Goal: Task Accomplishment & Management: Manage account settings

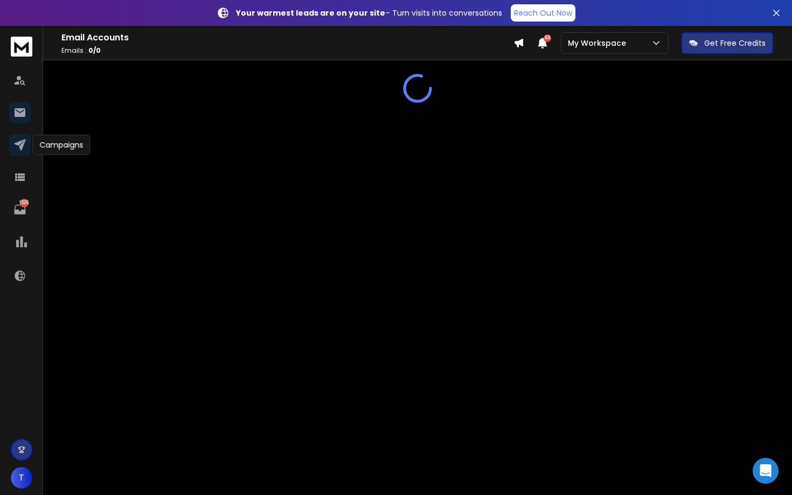
click at [18, 143] on icon at bounding box center [19, 144] width 11 height 11
click at [591, 52] on button "My Workspace" at bounding box center [615, 43] width 108 height 22
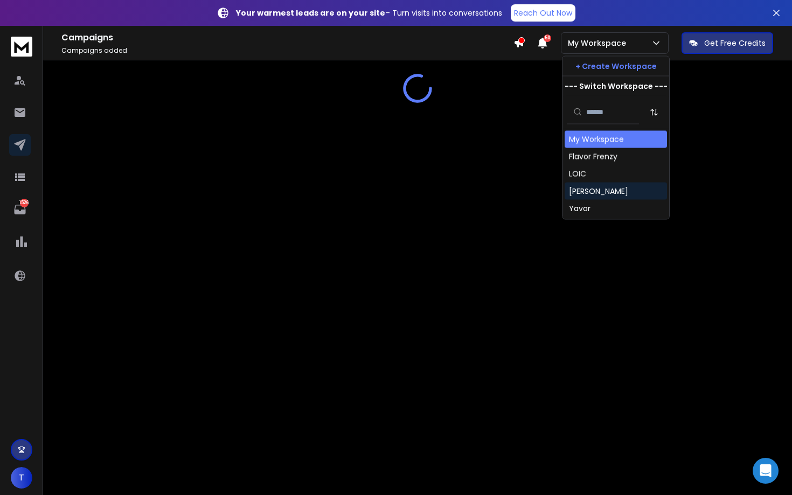
click at [589, 192] on div "Richard" at bounding box center [598, 191] width 59 height 11
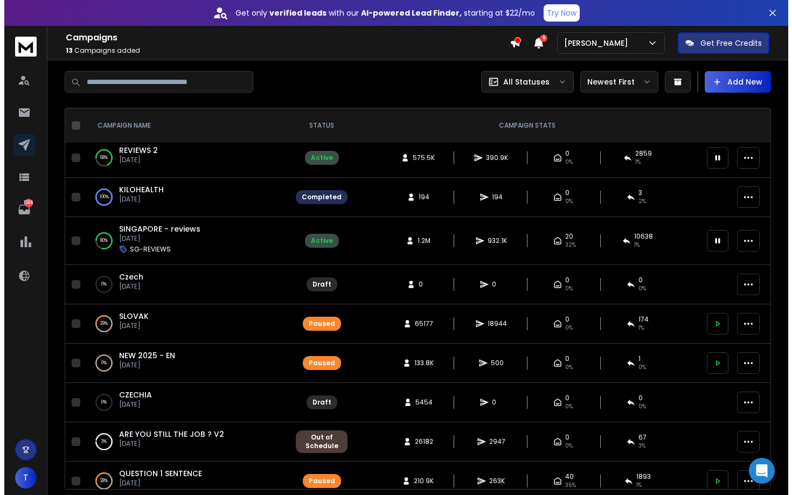
scroll to position [5, 0]
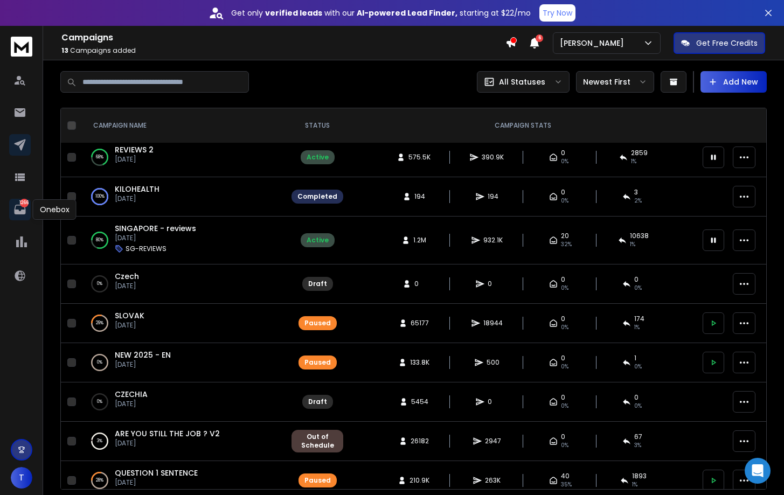
click at [16, 206] on icon at bounding box center [19, 209] width 13 height 13
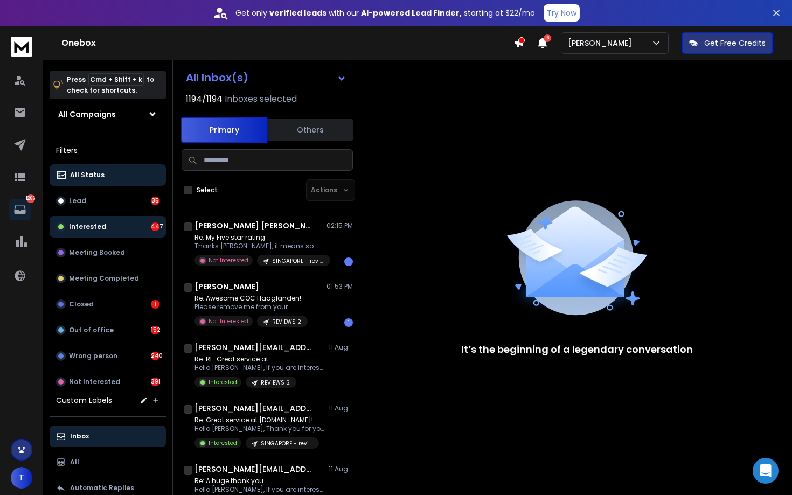
click at [90, 227] on p "Interested" at bounding box center [87, 226] width 37 height 9
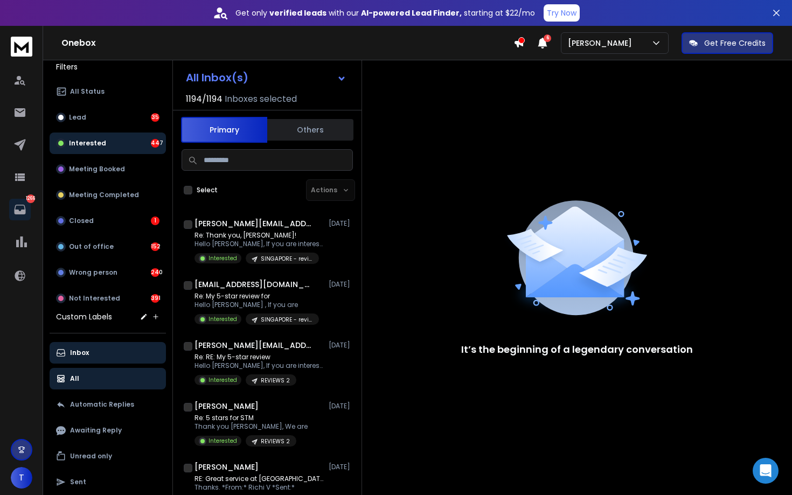
scroll to position [124, 0]
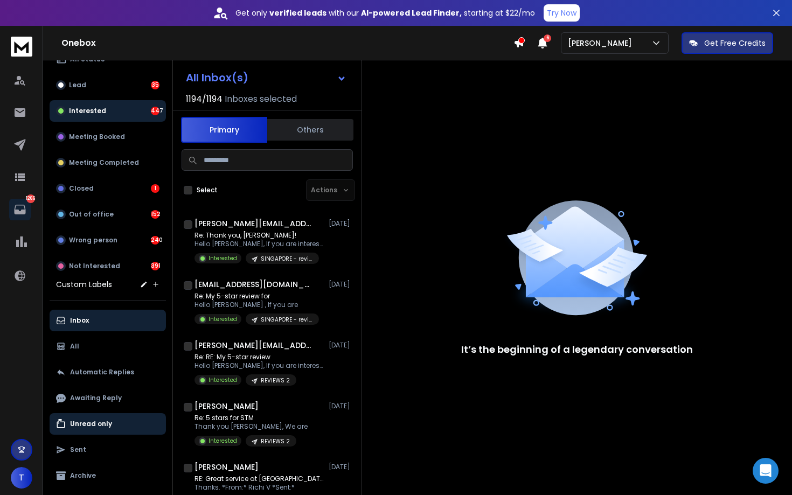
click at [103, 422] on div "Unread only" at bounding box center [84, 424] width 56 height 13
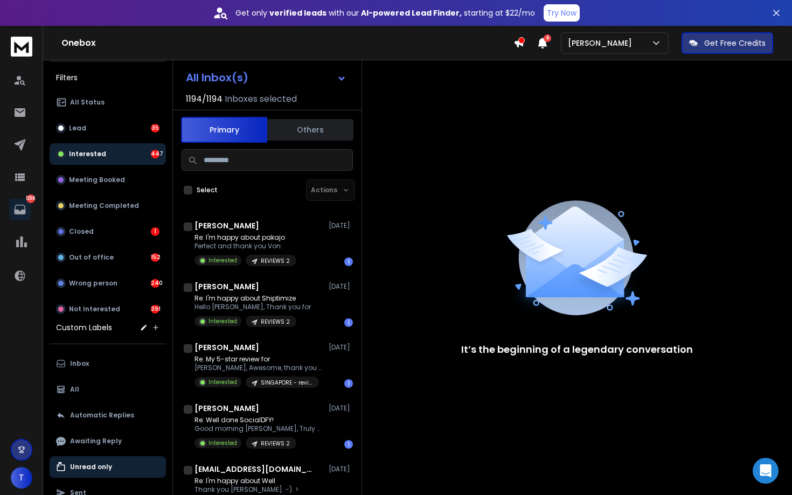
scroll to position [64, 0]
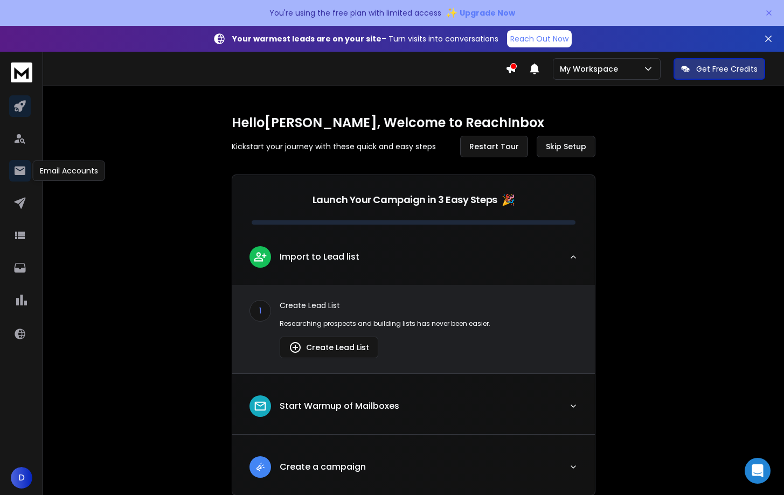
click at [22, 173] on icon at bounding box center [20, 170] width 11 height 9
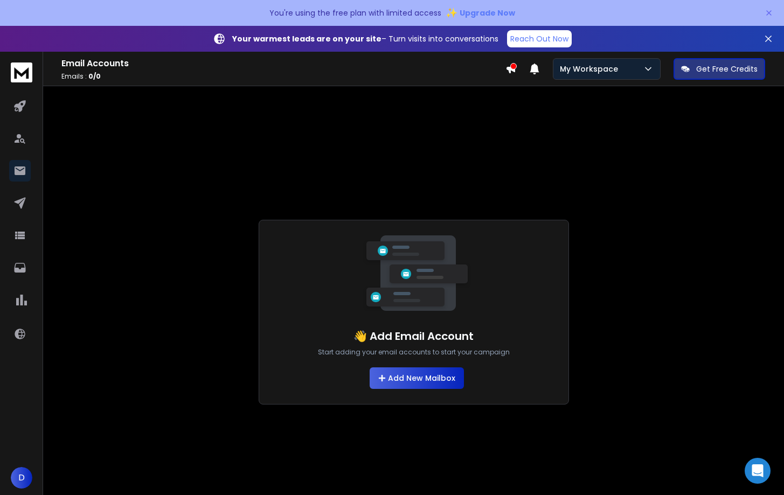
click at [623, 61] on button "My Workspace" at bounding box center [607, 69] width 108 height 22
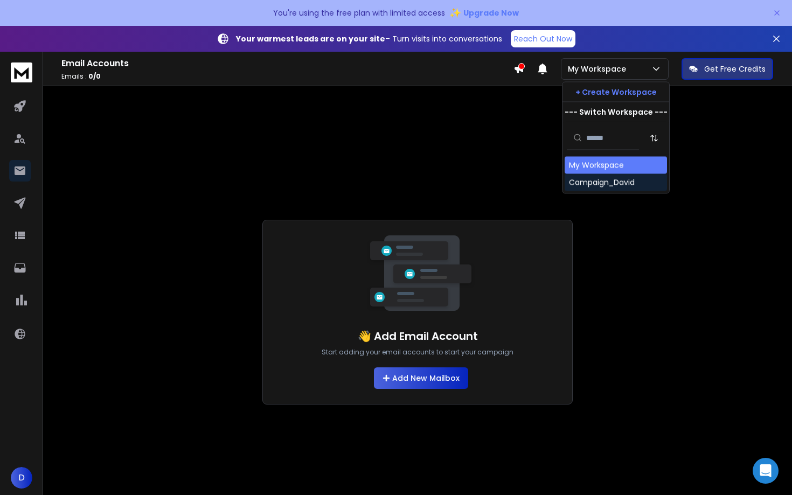
click at [583, 181] on div "Campaign_David" at bounding box center [602, 182] width 66 height 11
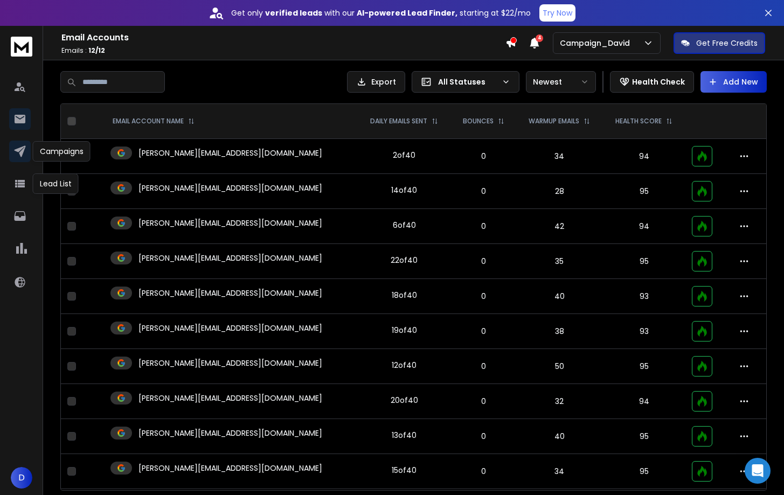
click at [18, 156] on icon at bounding box center [19, 151] width 13 height 13
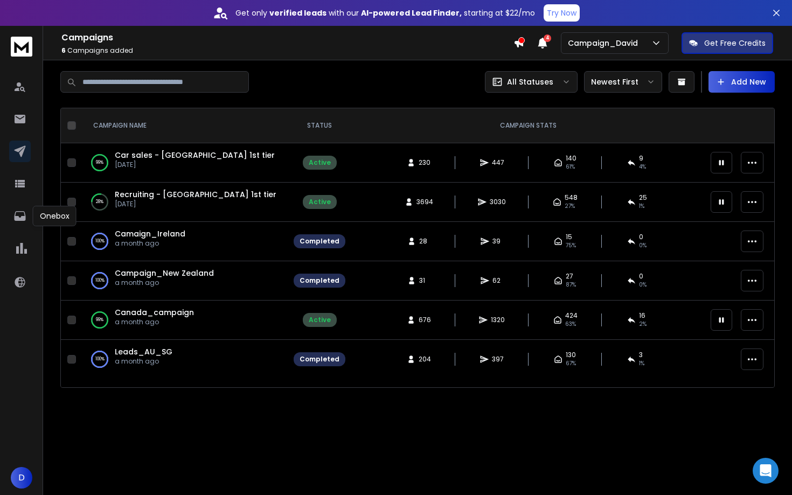
click at [135, 80] on input at bounding box center [154, 82] width 189 height 22
paste input "**********"
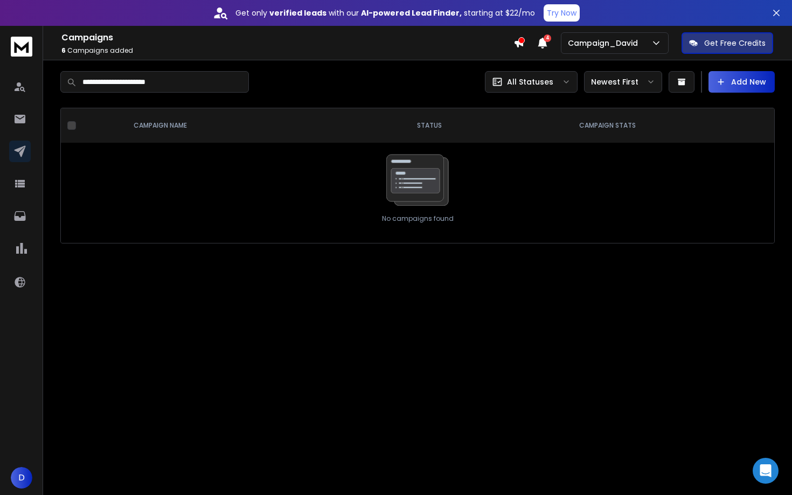
paste input "*"
drag, startPoint x: 217, startPoint y: 79, endPoint x: 102, endPoint y: 78, distance: 114.8
click at [102, 78] on input "**********" at bounding box center [154, 82] width 189 height 22
type input "*"
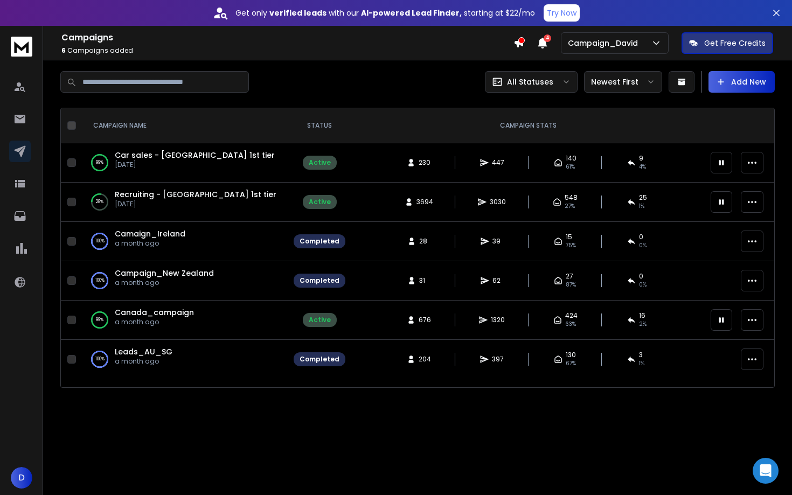
click at [179, 194] on span "Recruiting - Europe 1st tier" at bounding box center [196, 194] width 162 height 11
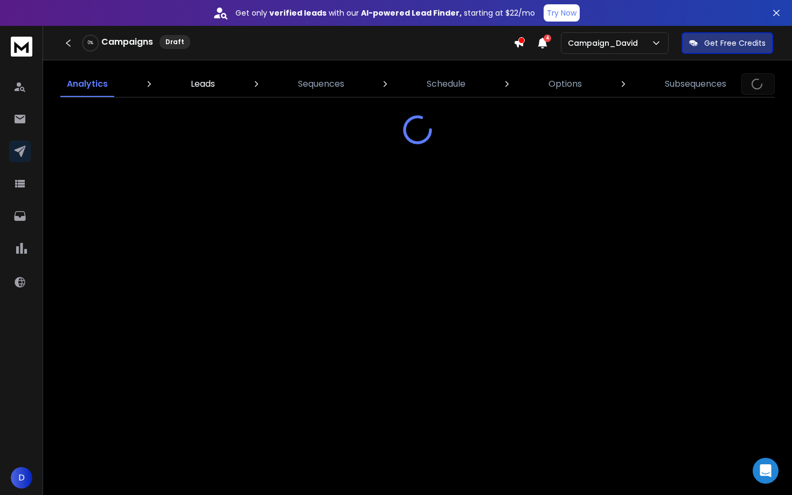
click at [216, 86] on link "Leads" at bounding box center [202, 84] width 37 height 26
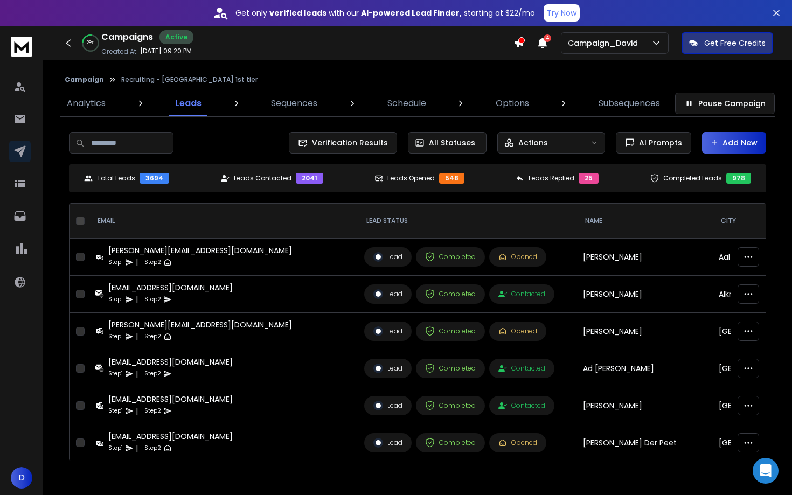
click at [102, 136] on input at bounding box center [121, 143] width 105 height 22
paste input "**********"
type input "**********"
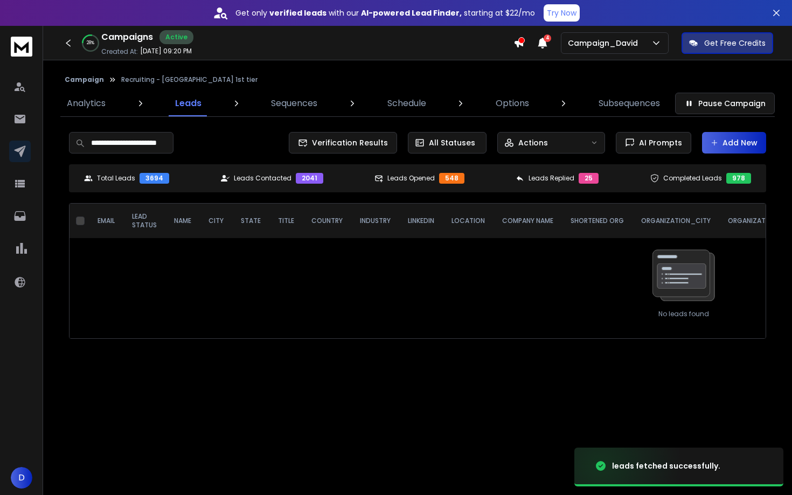
drag, startPoint x: 165, startPoint y: 141, endPoint x: 177, endPoint y: 141, distance: 11.3
click at [165, 141] on input "**********" at bounding box center [121, 143] width 105 height 22
type input "**********"
click at [97, 144] on input "**********" at bounding box center [121, 143] width 105 height 22
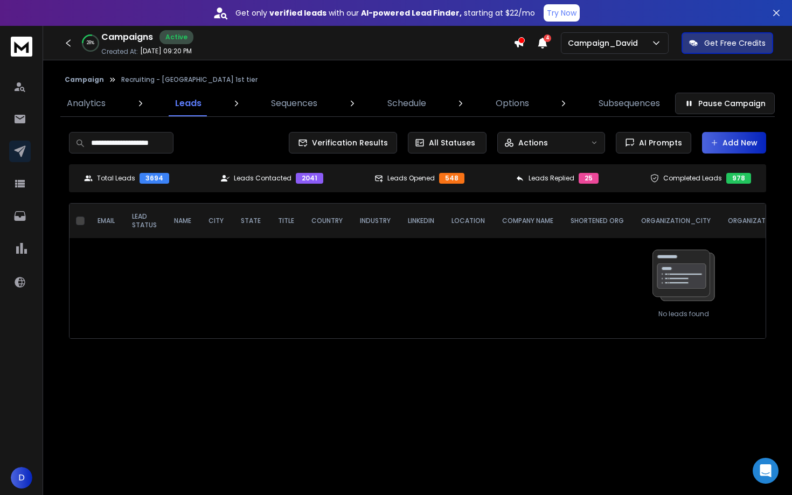
type input "**********"
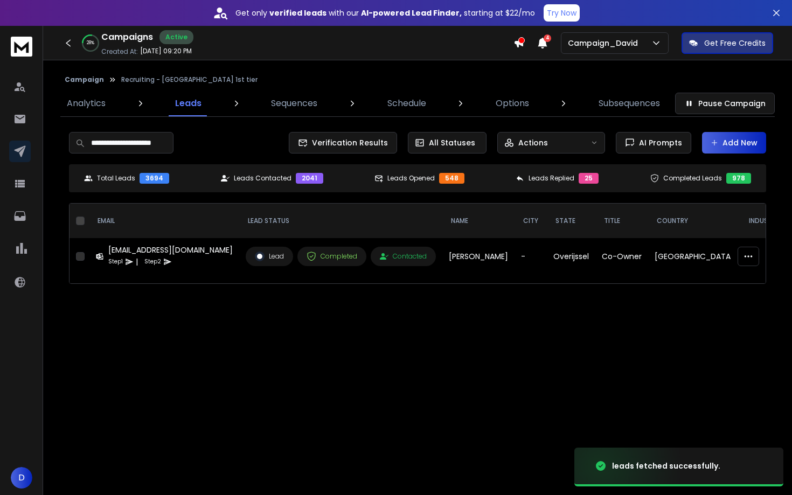
click at [403, 264] on td "Lead Completed Contacted" at bounding box center [340, 256] width 203 height 37
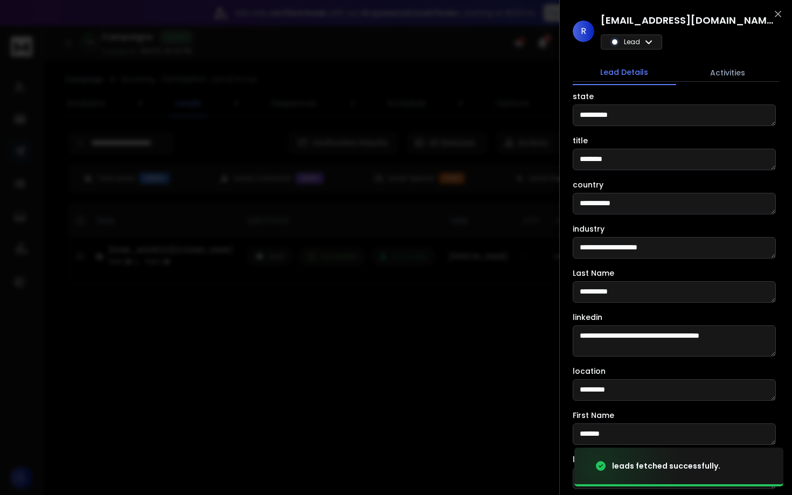
click at [743, 62] on button "Activities" at bounding box center [727, 73] width 103 height 24
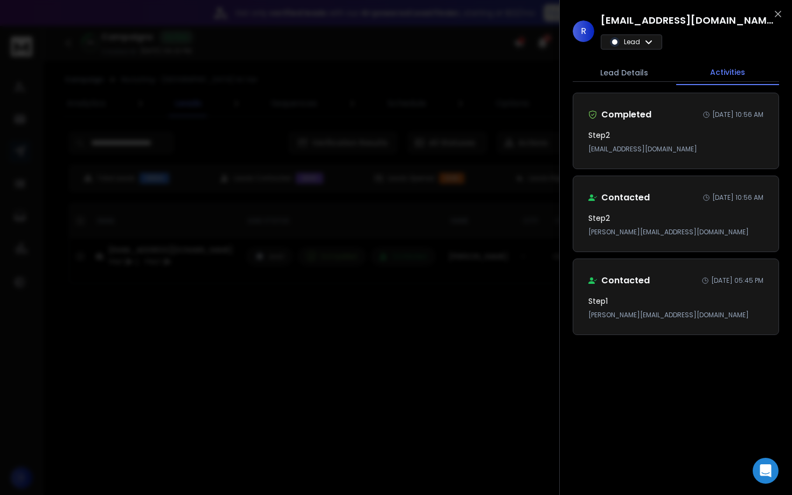
click at [74, 186] on div at bounding box center [396, 247] width 792 height 495
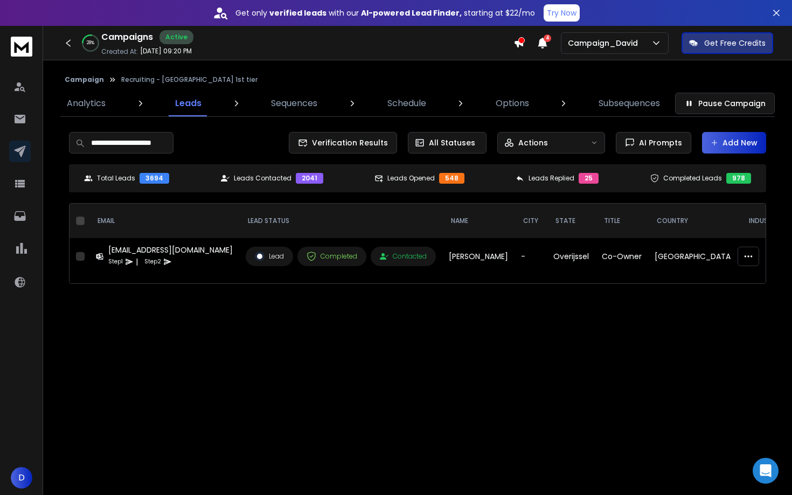
click at [138, 142] on input "**********" at bounding box center [121, 143] width 105 height 22
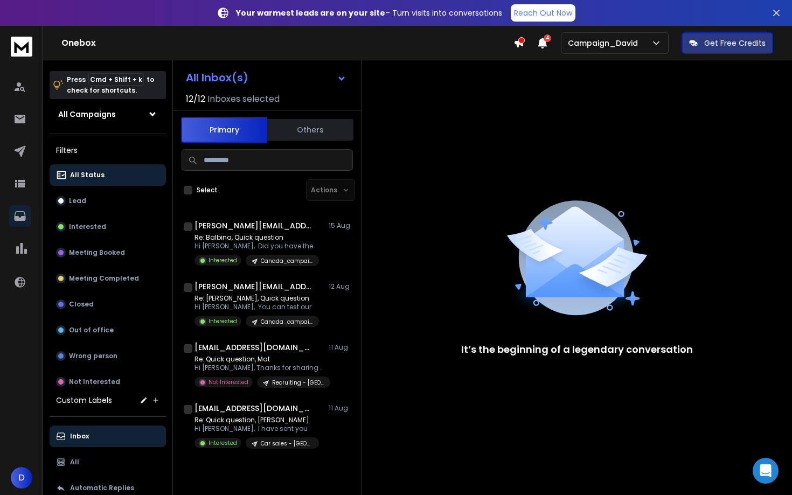
click at [258, 154] on input at bounding box center [267, 160] width 171 height 22
paste input "**********"
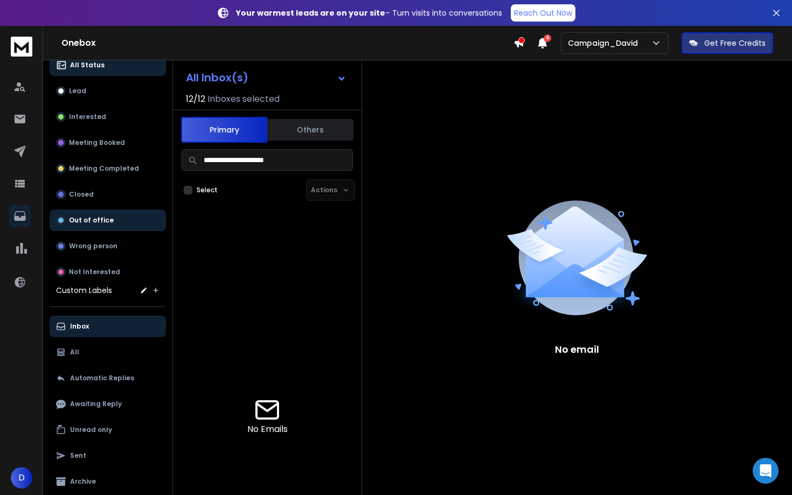
scroll to position [124, 0]
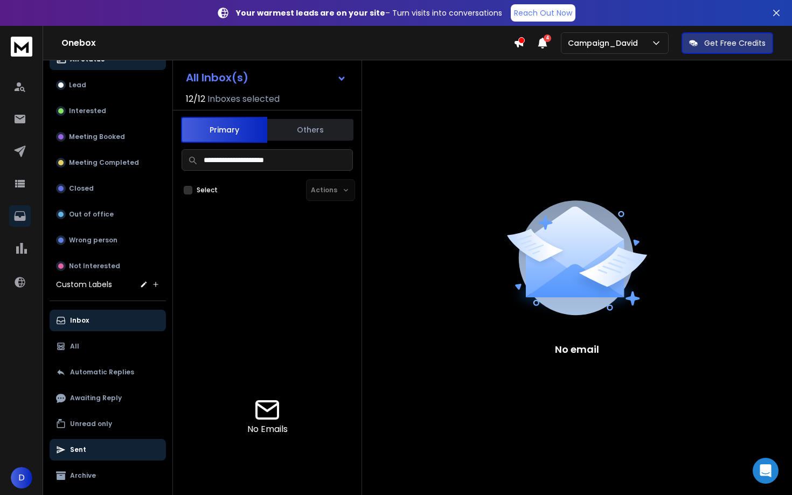
type input "**********"
click at [106, 439] on button "Sent" at bounding box center [108, 450] width 116 height 22
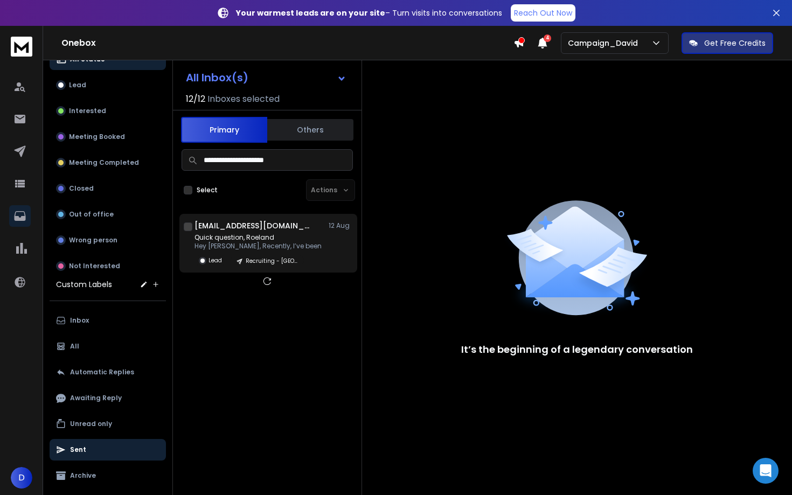
click at [238, 239] on p "Quick question, Roeland" at bounding box center [257, 237] width 127 height 9
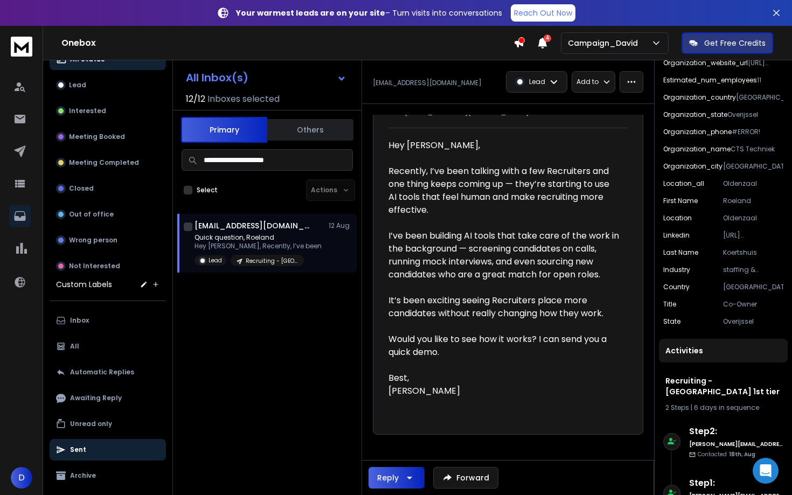
scroll to position [113, 0]
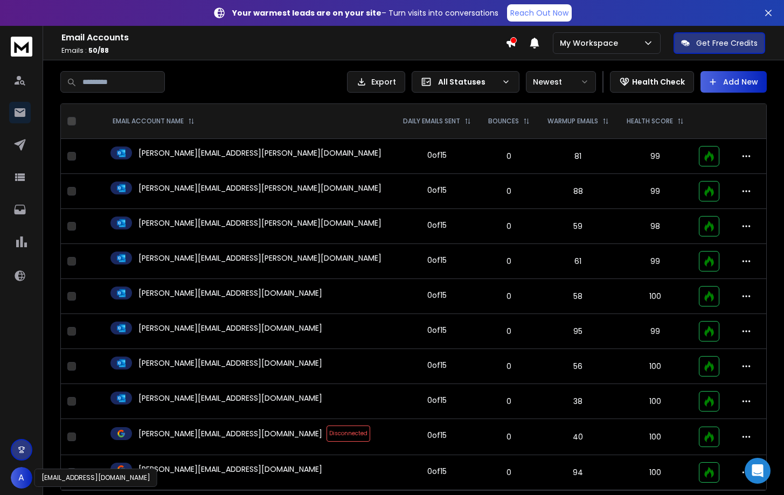
click at [24, 475] on span "A" at bounding box center [22, 478] width 22 height 22
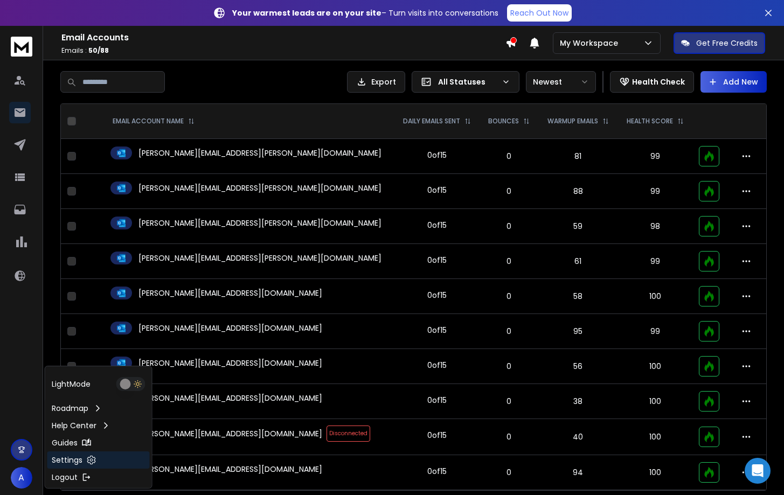
click at [48, 459] on div "Settings" at bounding box center [98, 459] width 102 height 17
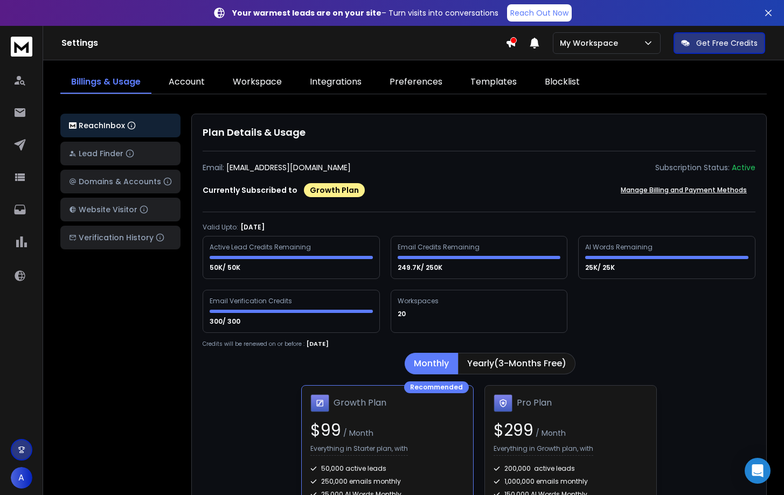
click at [111, 187] on button "Domains & Accounts" at bounding box center [120, 182] width 120 height 24
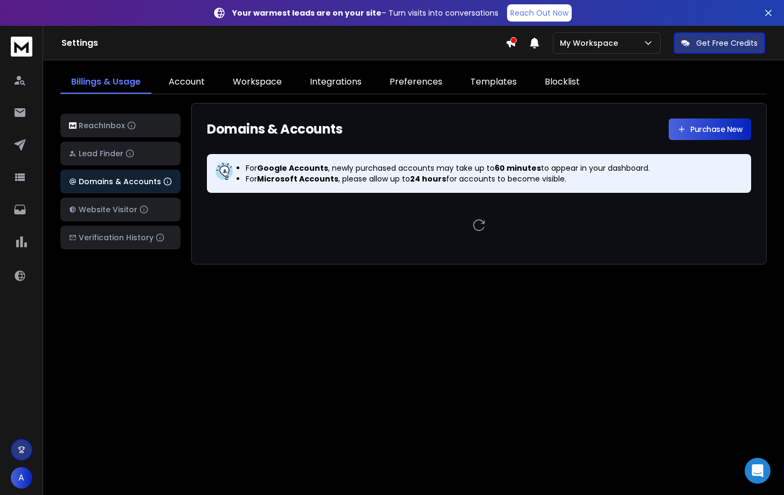
click at [342, 288] on div "Domains & Accounts Purchase New For Google Accounts , newly purchased accounts …" at bounding box center [478, 291] width 575 height 376
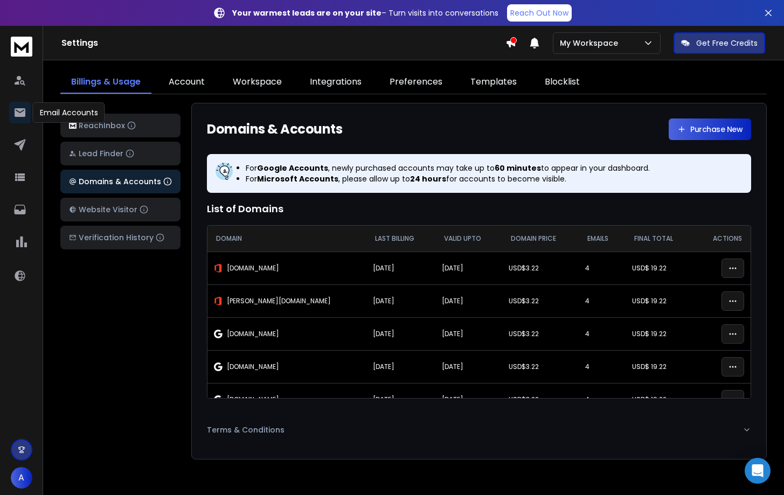
click at [21, 108] on icon at bounding box center [20, 112] width 11 height 9
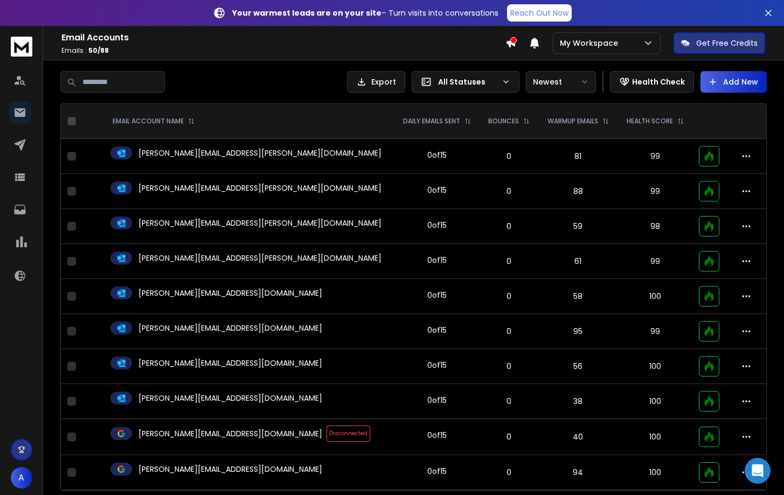
click at [465, 79] on p "All Statuses" at bounding box center [467, 81] width 59 height 11
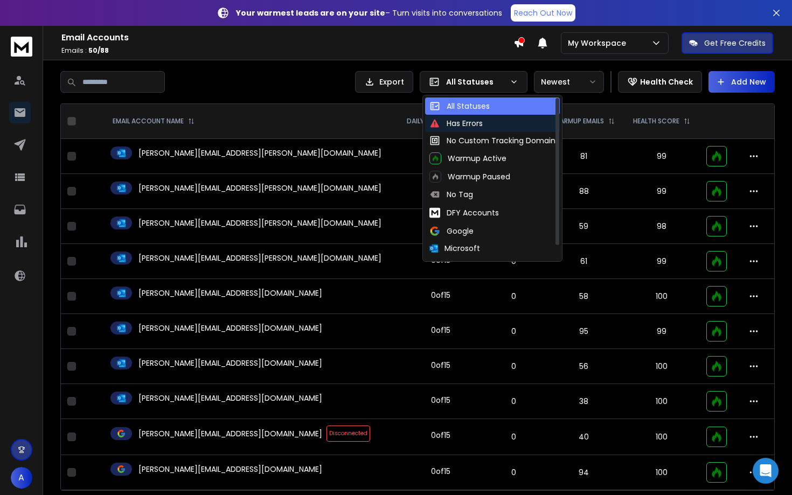
click at [470, 127] on div "Has Errors" at bounding box center [455, 123] width 53 height 11
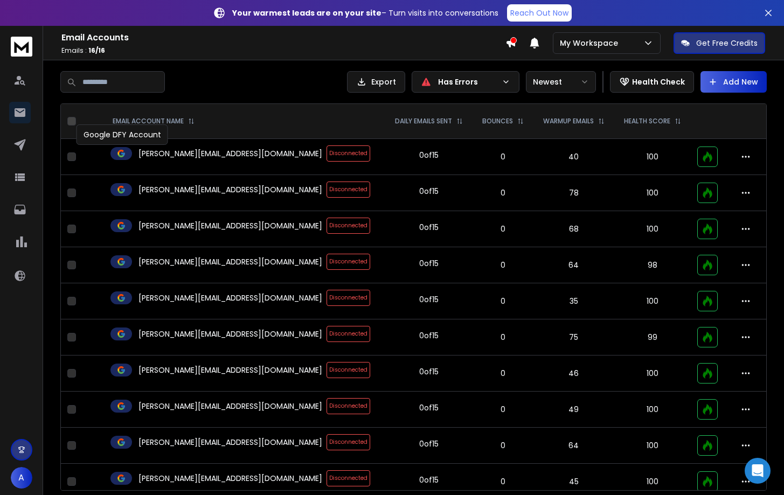
click at [131, 154] on div at bounding box center [121, 153] width 22 height 13
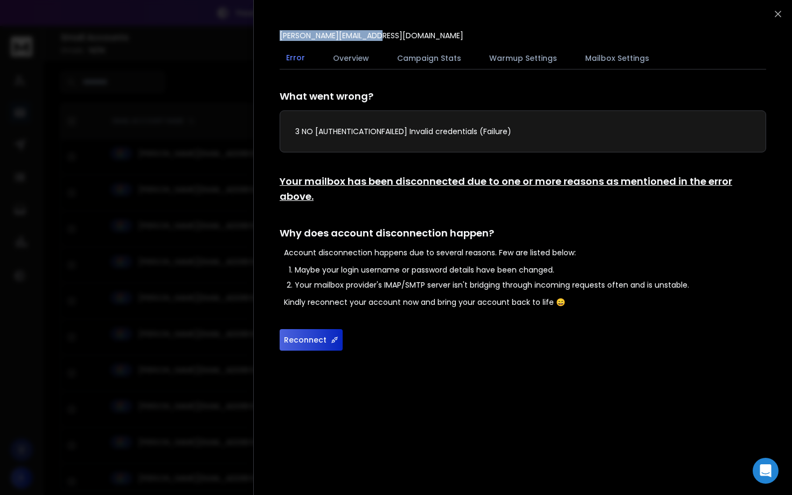
drag, startPoint x: 379, startPoint y: 38, endPoint x: 275, endPoint y: 34, distance: 104.0
click at [275, 35] on div "luca.nolan@getwava.info Error Overview Campaign Stats Warmup Settings Mailbox S…" at bounding box center [523, 190] width 512 height 355
copy p "[PERSON_NAME][EMAIL_ADDRESS][DOMAIN_NAME]"
click at [205, 261] on div at bounding box center [396, 247] width 792 height 495
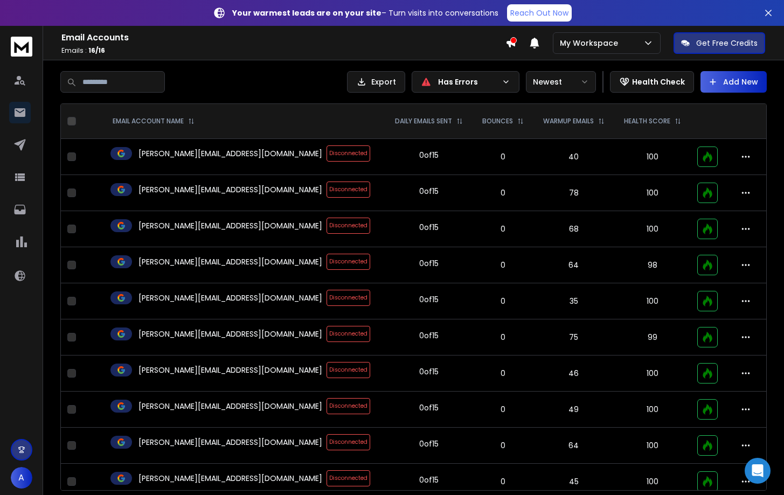
scroll to position [234, 0]
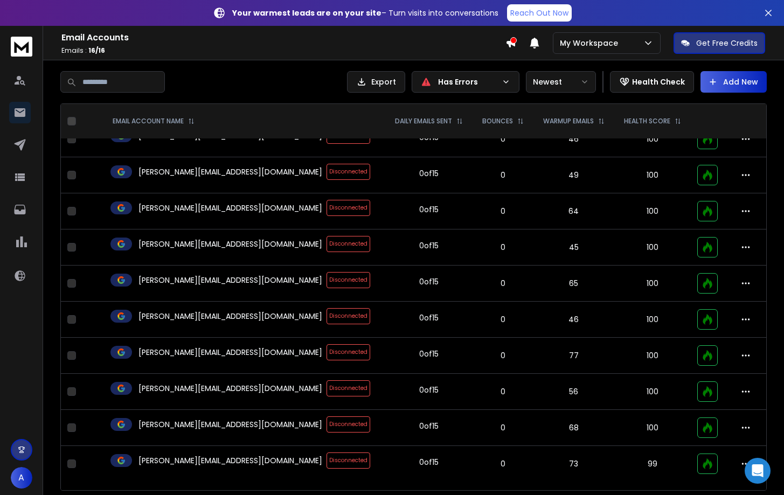
click at [190, 354] on p "[PERSON_NAME][EMAIL_ADDRESS][DOMAIN_NAME]" at bounding box center [230, 352] width 184 height 11
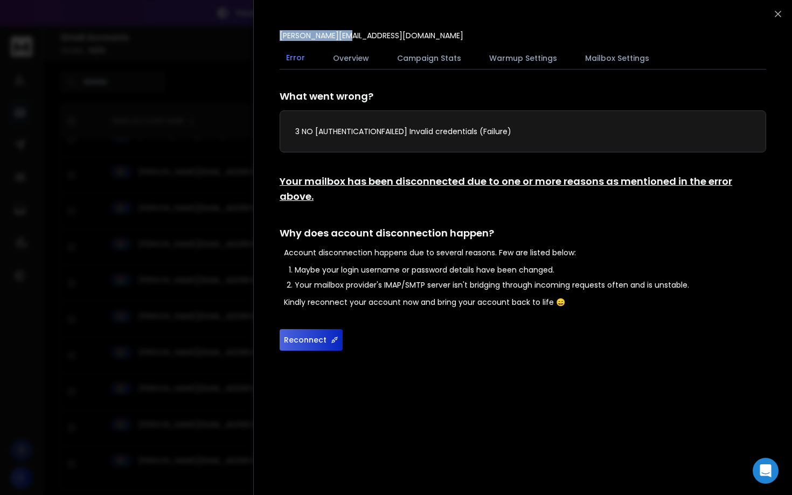
drag, startPoint x: 270, startPoint y: 35, endPoint x: 412, endPoint y: 35, distance: 142.2
click at [412, 35] on div "luca@gowava.info Error Overview Campaign Stats Warmup Settings Mailbox Settings…" at bounding box center [523, 190] width 512 height 355
click at [407, 35] on div "[PERSON_NAME][EMAIL_ADDRESS][DOMAIN_NAME]" at bounding box center [523, 35] width 486 height 11
click at [149, 296] on div at bounding box center [396, 247] width 792 height 495
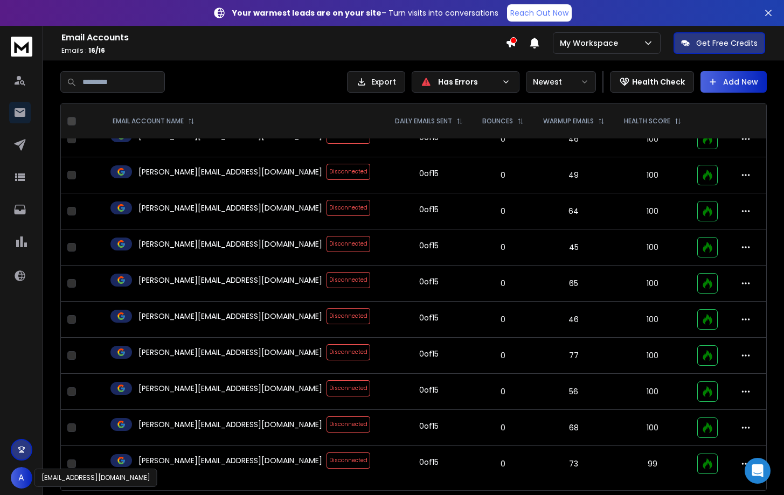
click at [16, 478] on span "A" at bounding box center [22, 478] width 22 height 22
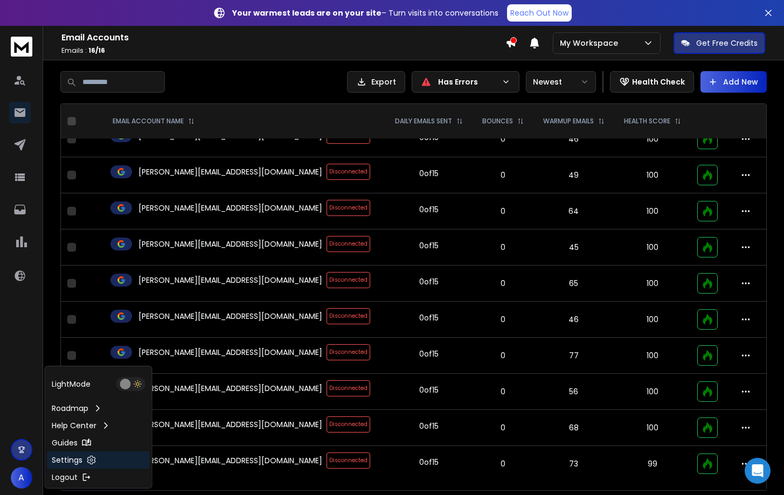
scroll to position [0, 0]
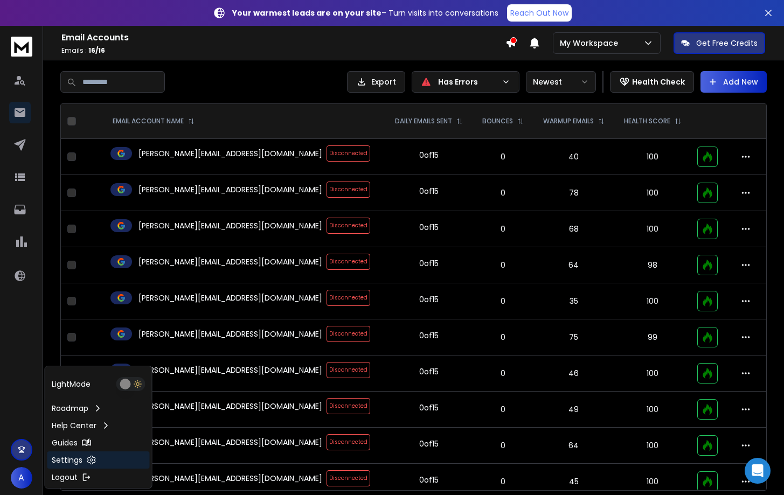
click at [161, 242] on td "luca.nolan@gowava.info Disconnected" at bounding box center [244, 229] width 281 height 36
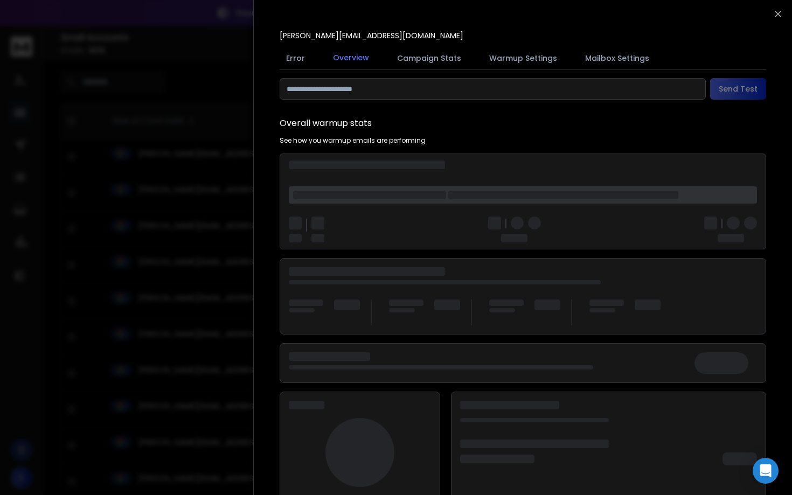
click at [147, 229] on div at bounding box center [396, 247] width 792 height 495
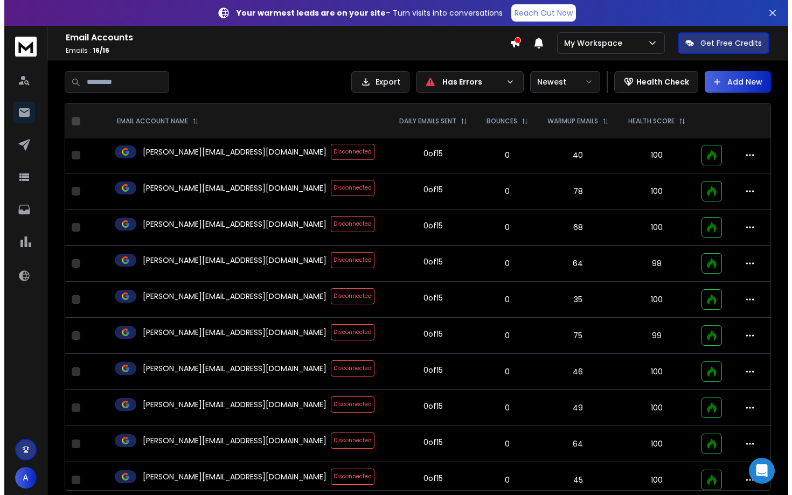
scroll to position [2, 0]
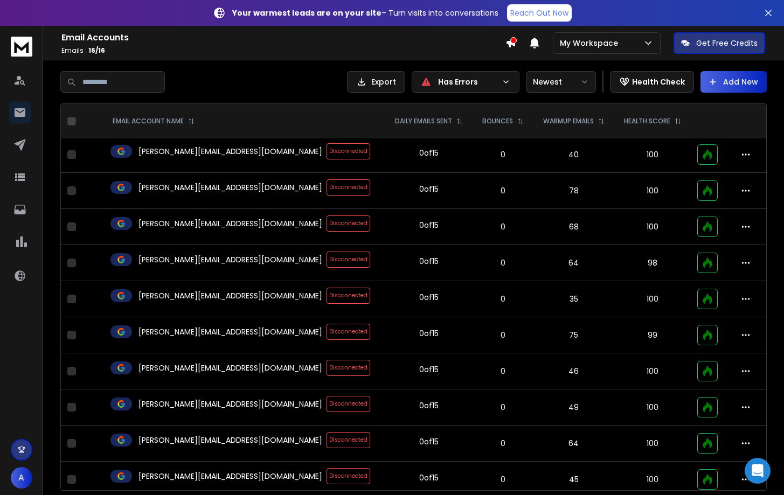
click at [220, 162] on td "luca.nolan@getwava.info Disconnected" at bounding box center [244, 155] width 281 height 36
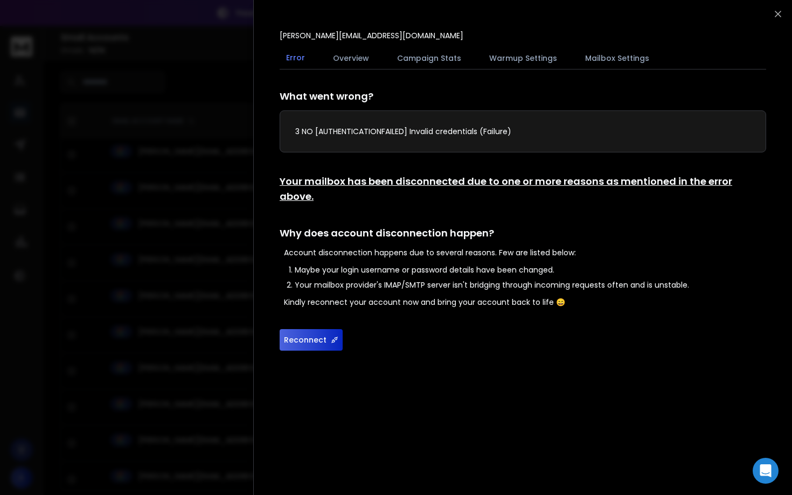
click at [394, 100] on h1 "What went wrong?" at bounding box center [523, 96] width 486 height 15
drag, startPoint x: 328, startPoint y: 31, endPoint x: 402, endPoint y: 29, distance: 73.9
click at [402, 29] on div "luca.nolan@getwava.info Error Overview Campaign Stats Warmup Settings Mailbox S…" at bounding box center [523, 190] width 512 height 355
click at [374, 30] on p "luca.nolan@getwava.info" at bounding box center [372, 35] width 184 height 11
drag, startPoint x: 329, startPoint y: 36, endPoint x: 406, endPoint y: 34, distance: 77.0
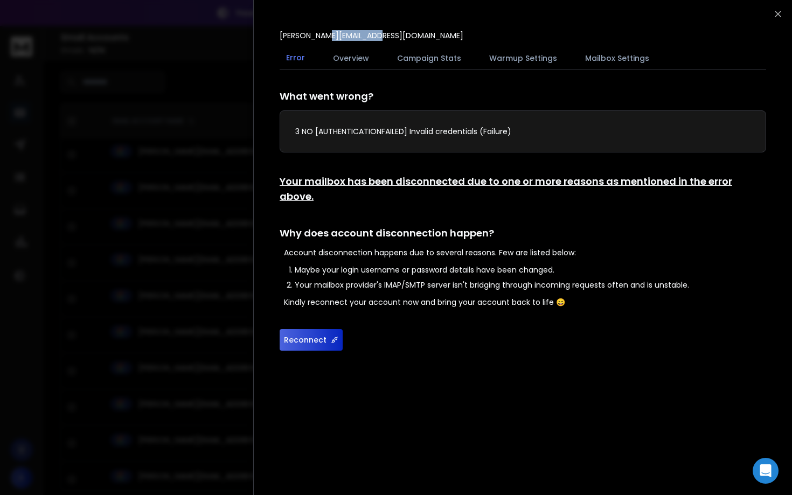
click at [406, 34] on div "luca.nolan@getwava.info" at bounding box center [523, 35] width 486 height 11
copy p "getwava.info"
click at [128, 283] on div at bounding box center [396, 247] width 792 height 495
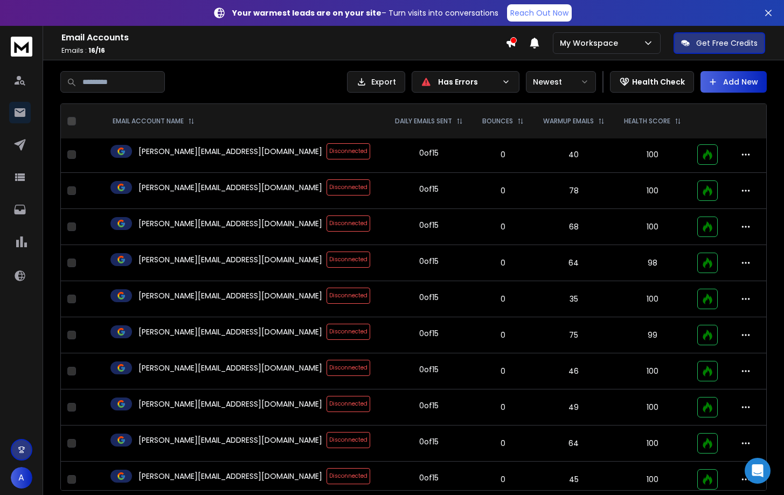
click at [204, 300] on p "luca.nolan@trywava.info" at bounding box center [230, 295] width 184 height 11
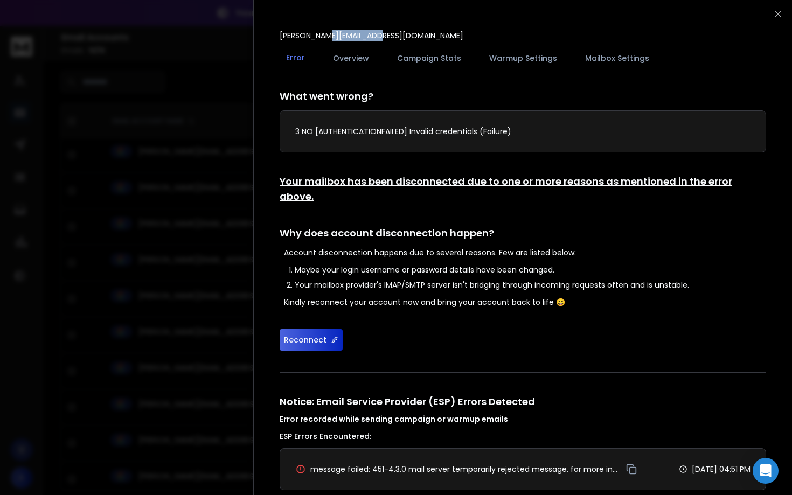
drag, startPoint x: 325, startPoint y: 35, endPoint x: 405, endPoint y: 35, distance: 79.7
click at [405, 35] on div "luca.nolan@trywava.info" at bounding box center [523, 35] width 486 height 11
copy p "trywava.info"
click at [394, 24] on div "luca.nolan@trywava.info Error Overview Campaign Stats Warmup Settings Mailbox S…" at bounding box center [523, 301] width 512 height 576
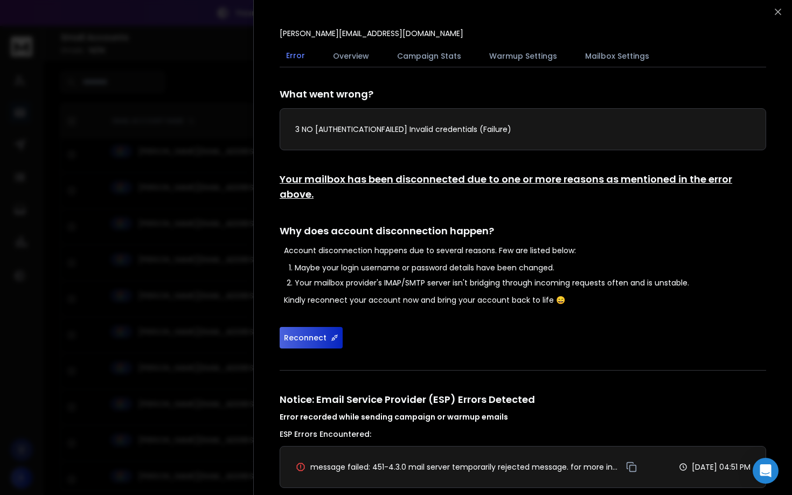
click at [211, 277] on div at bounding box center [396, 247] width 792 height 495
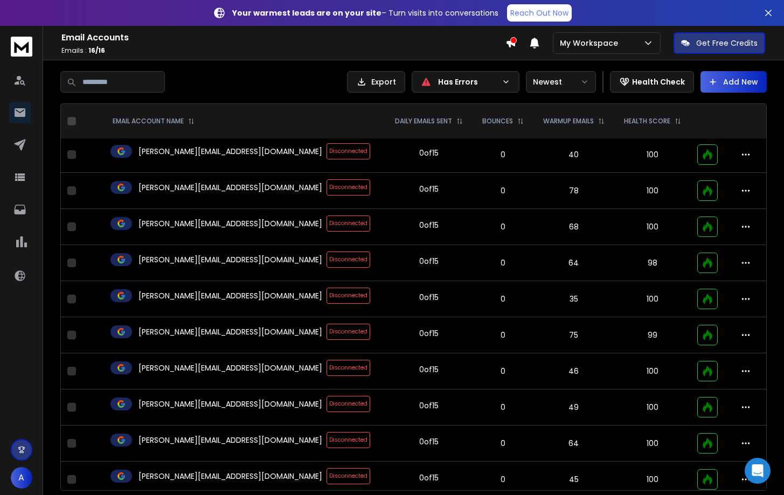
click at [133, 79] on input at bounding box center [112, 82] width 105 height 22
paste input "**********"
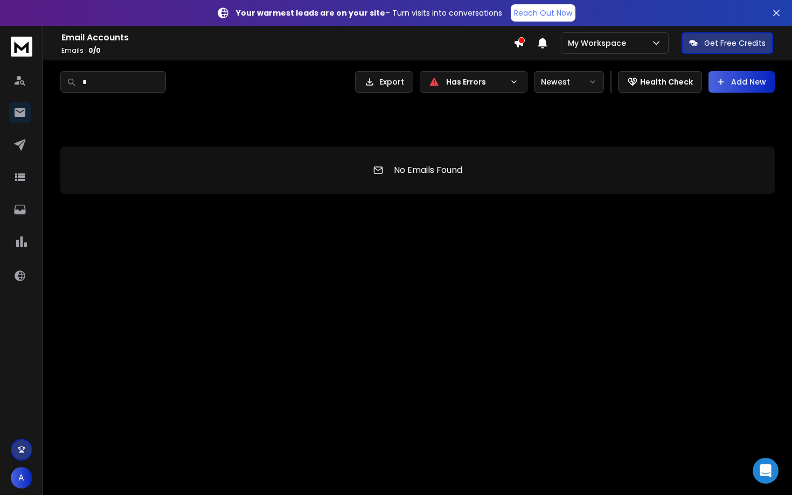
scroll to position [0, 0]
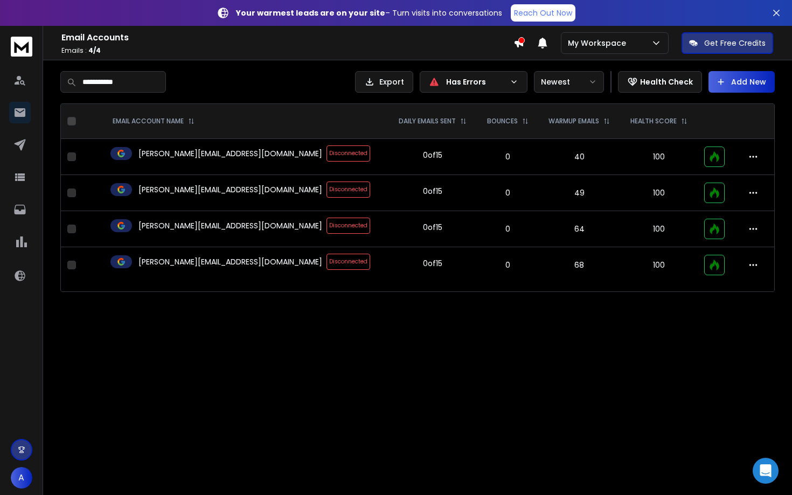
type input "**********"
click at [304, 156] on div "luca.nolan@getwava.info Disconnected" at bounding box center [246, 153] width 272 height 16
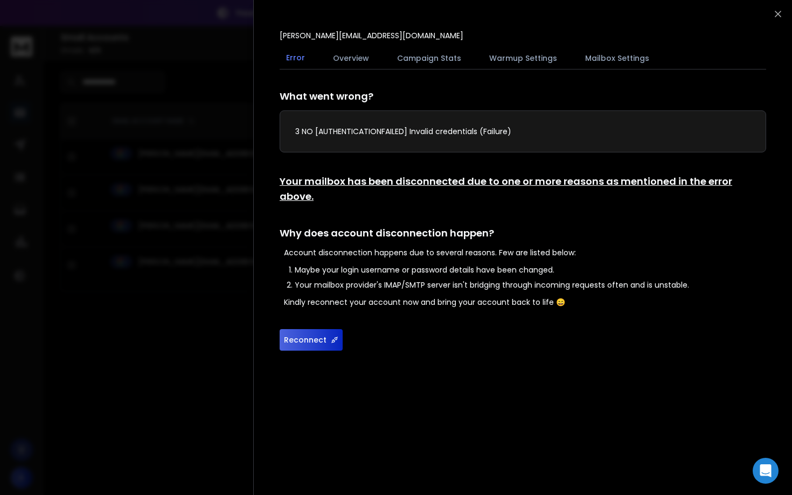
click at [314, 329] on button "Reconnect" at bounding box center [311, 340] width 63 height 22
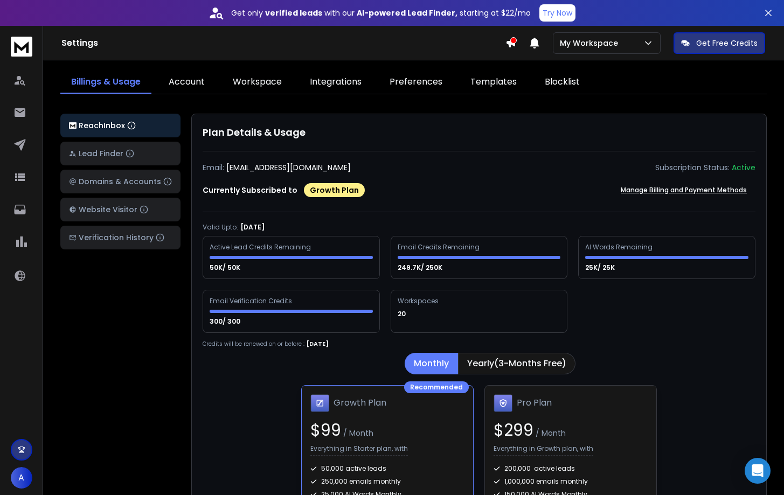
click at [88, 177] on button "Domains & Accounts" at bounding box center [120, 182] width 120 height 24
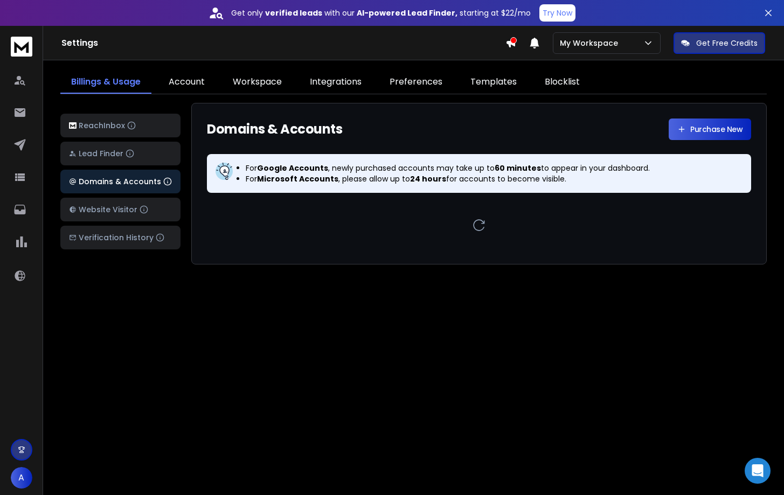
click at [275, 340] on div "Domains & Accounts Purchase New For Google Accounts , newly purchased accounts …" at bounding box center [478, 291] width 575 height 376
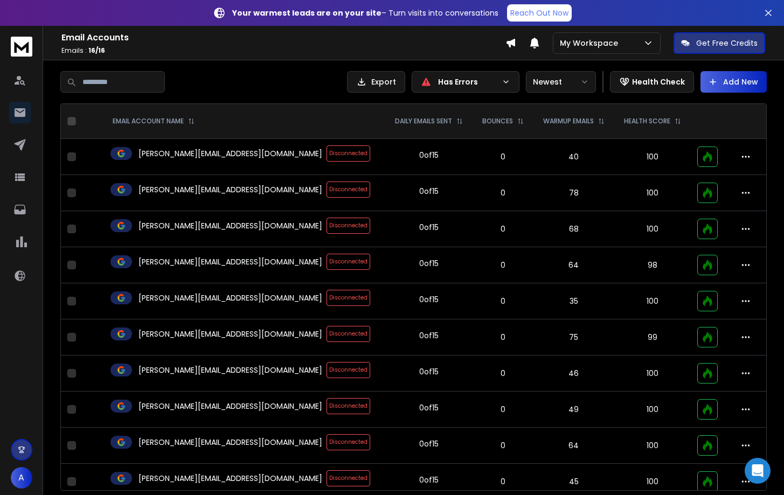
click at [109, 78] on input at bounding box center [112, 82] width 105 height 22
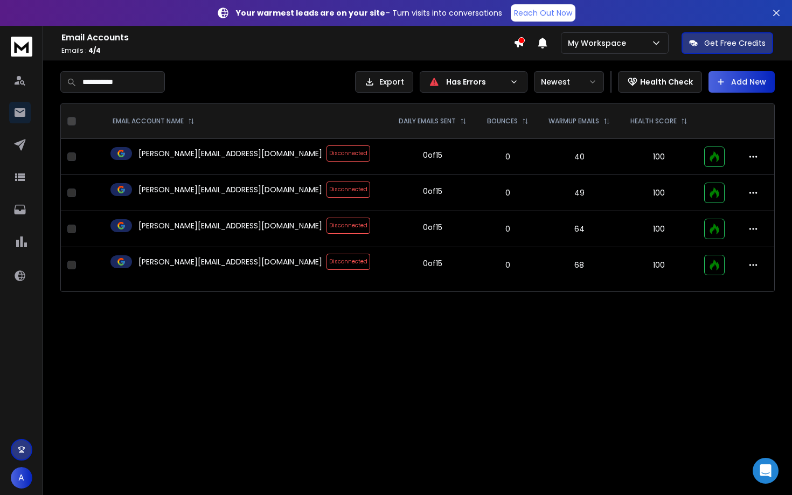
type input "**********"
click at [141, 79] on input "**********" at bounding box center [112, 82] width 105 height 22
click at [133, 89] on input "**********" at bounding box center [112, 82] width 105 height 22
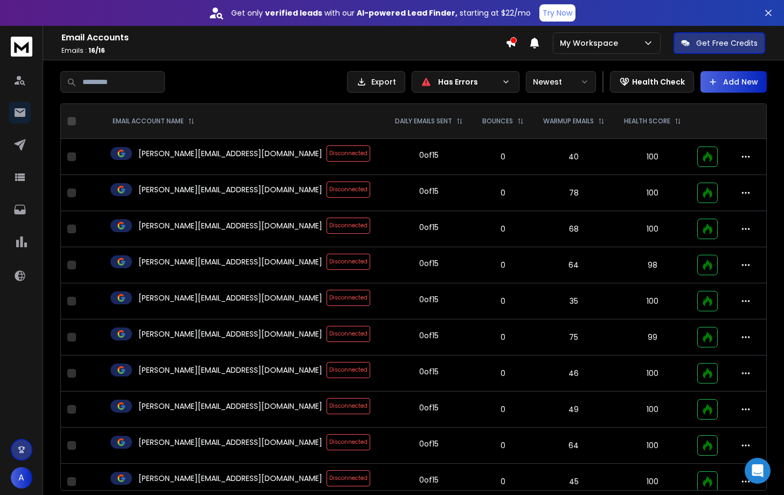
click at [124, 80] on input at bounding box center [112, 82] width 105 height 22
paste input "**********"
type input "**********"
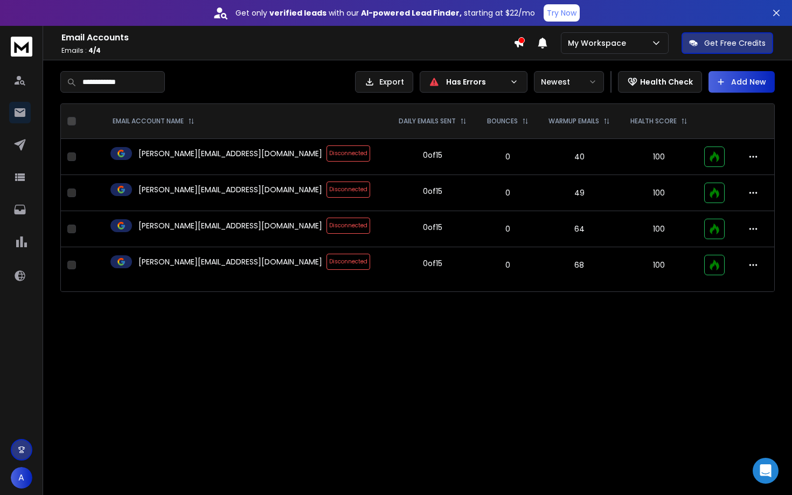
click at [457, 75] on div "Has Errors" at bounding box center [474, 82] width 108 height 22
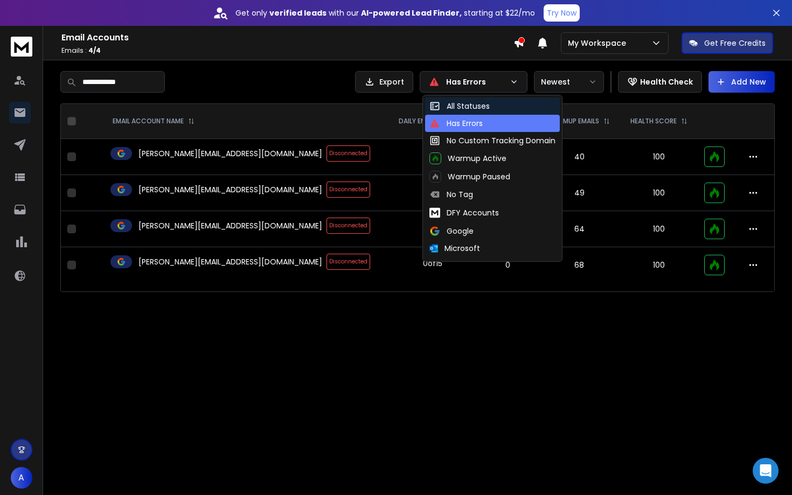
click at [471, 72] on div "Has Errors" at bounding box center [474, 82] width 108 height 22
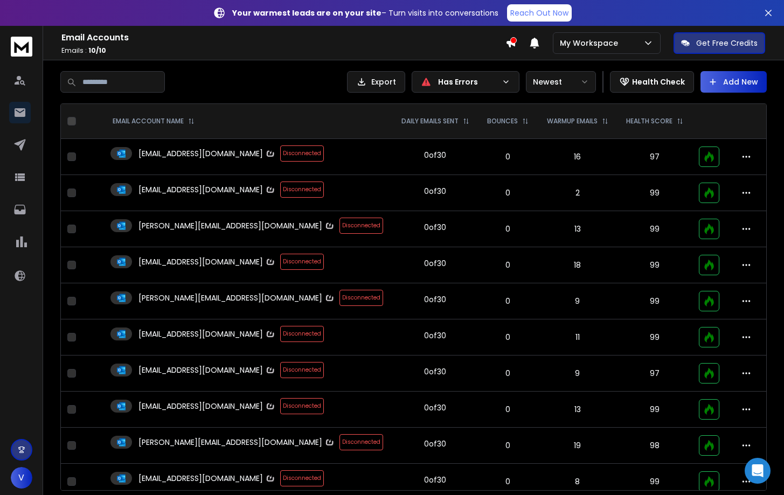
click at [485, 76] on p "Has Errors" at bounding box center [467, 81] width 59 height 11
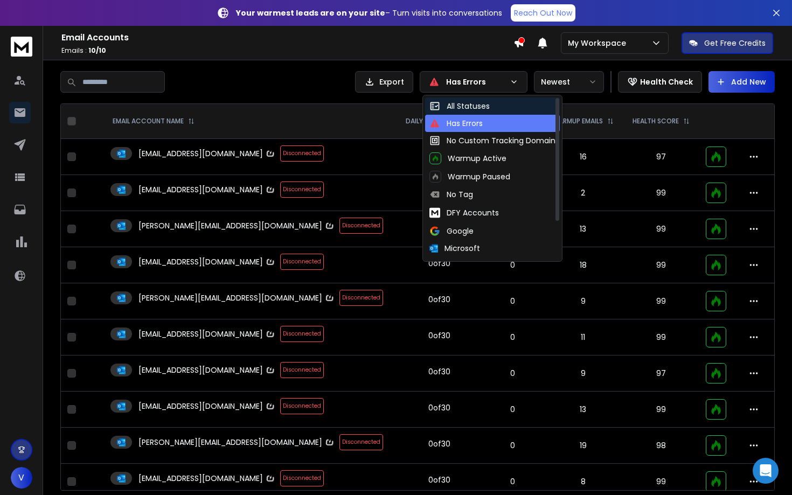
click at [447, 101] on div "All Statuses" at bounding box center [459, 106] width 60 height 11
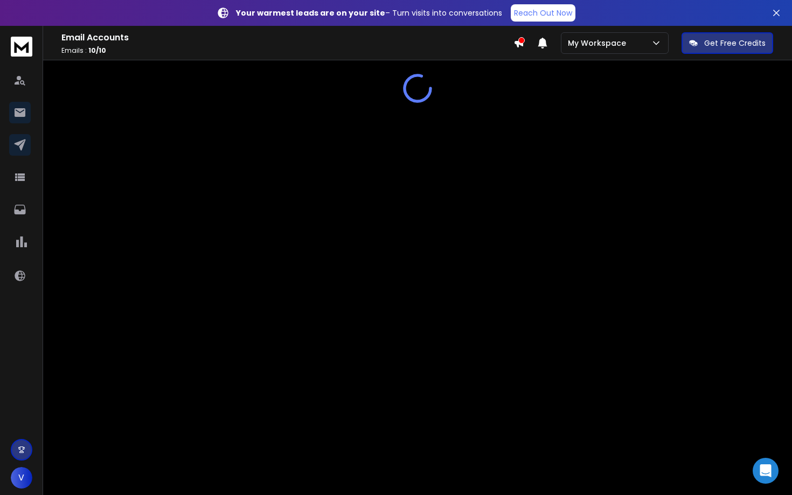
click at [5, 137] on div "V" at bounding box center [21, 263] width 43 height 474
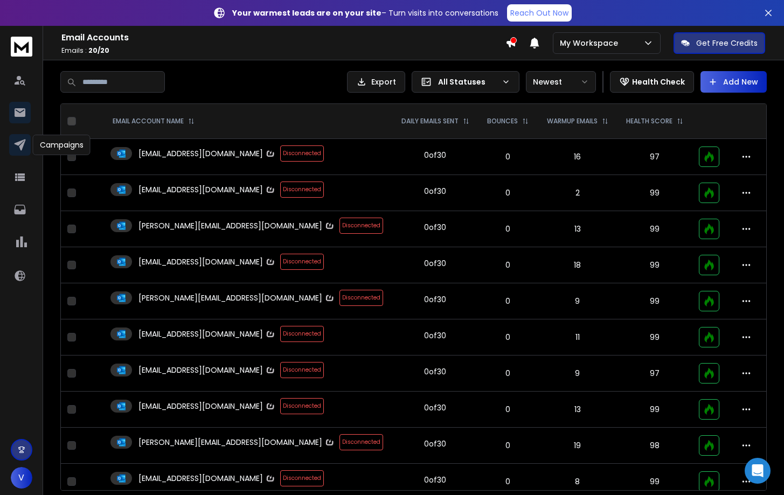
click at [17, 143] on icon at bounding box center [19, 144] width 11 height 11
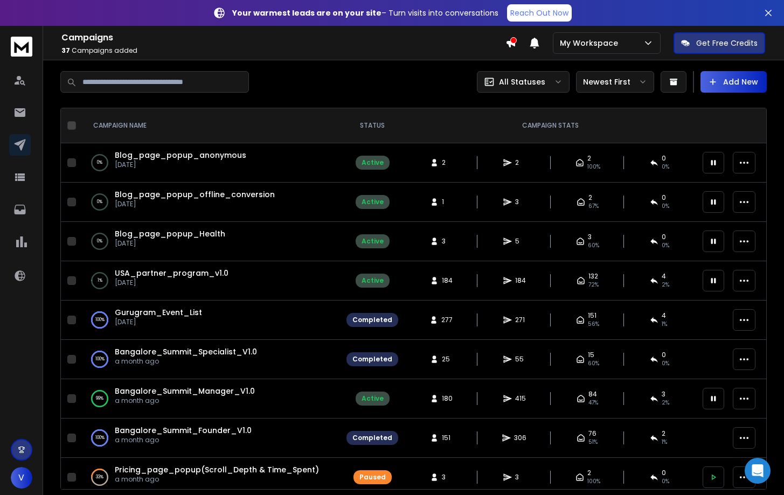
click at [171, 70] on div "Campaigns 37 Campaigns Added All Statuses Newest First Add New CAMPAIGN NAME ST…" at bounding box center [413, 280] width 741 height 440
click at [194, 83] on input at bounding box center [154, 82] width 189 height 22
paste input "**********"
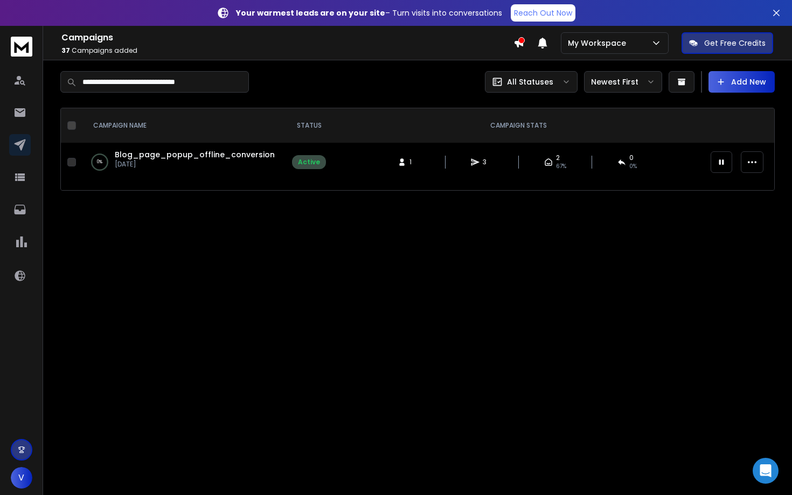
type input "**********"
click at [241, 163] on p "11 days ago" at bounding box center [195, 164] width 160 height 9
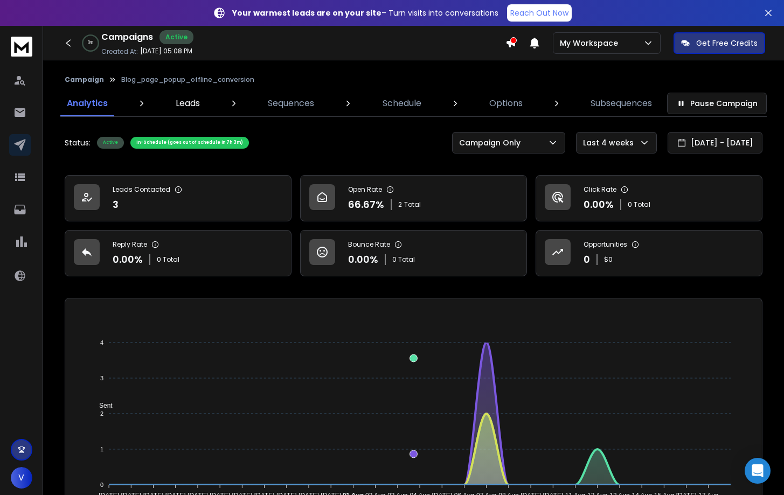
click at [198, 106] on p "Leads" at bounding box center [188, 103] width 24 height 13
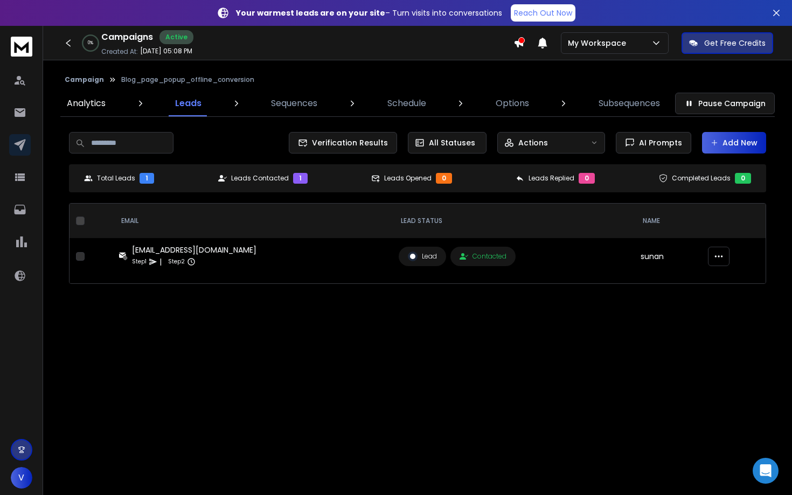
click at [108, 100] on link "Analytics" at bounding box center [86, 104] width 52 height 26
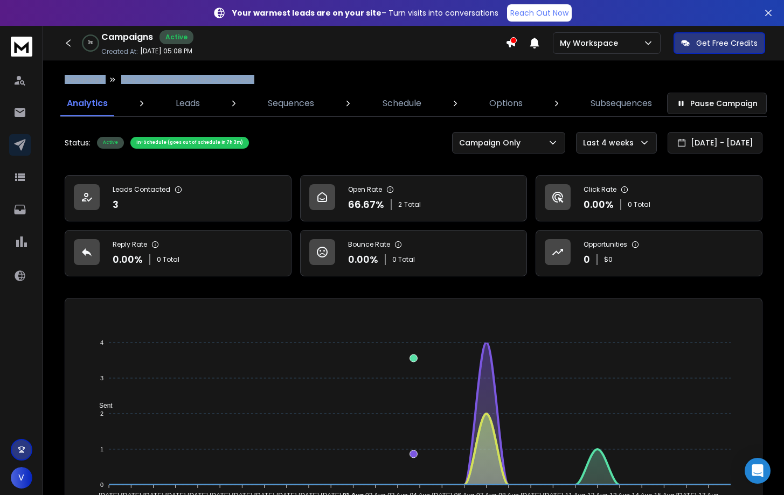
drag, startPoint x: 55, startPoint y: 78, endPoint x: 274, endPoint y: 77, distance: 218.7
click at [274, 77] on div "Campaign Blog_page_popup_offline_conversion Analytics Leads Sequences Schedule …" at bounding box center [413, 379] width 741 height 638
copy div "Campaign Blog_page_popup_offline_conversion"
click at [259, 110] on div "Analytics Leads Sequences Schedule Options Subsequences" at bounding box center [359, 104] width 598 height 26
click at [268, 107] on p "Sequences" at bounding box center [291, 103] width 46 height 13
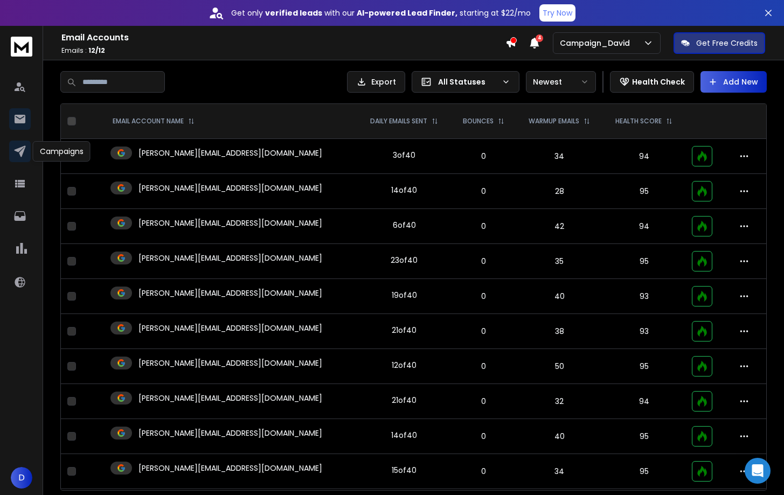
click at [18, 157] on icon at bounding box center [19, 151] width 13 height 13
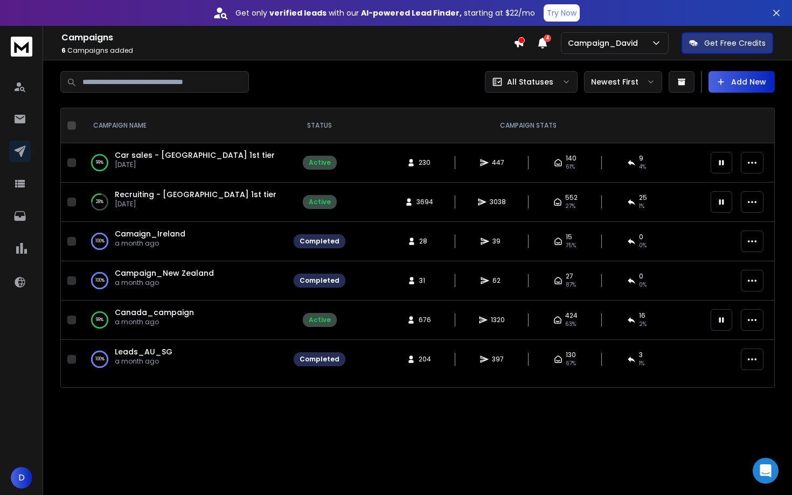
click at [142, 78] on input at bounding box center [154, 82] width 189 height 22
paste input "**********"
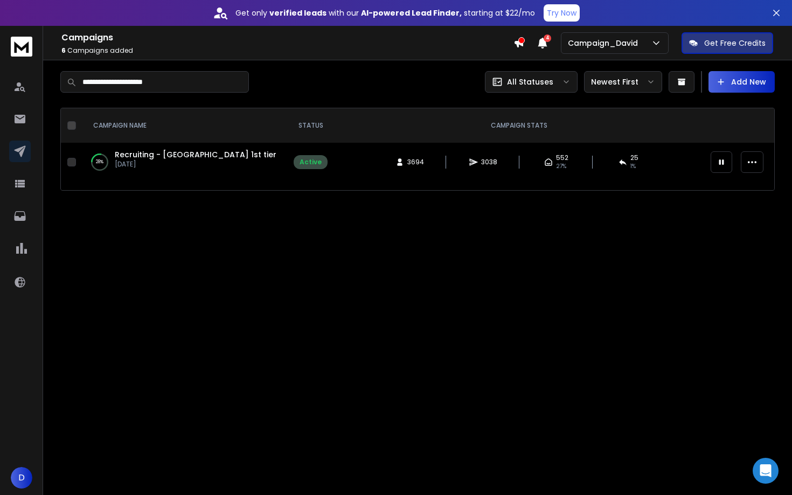
type input "**********"
click at [189, 148] on td "28 % Recruiting - [GEOGRAPHIC_DATA] 1st tier [DATE]" at bounding box center [183, 162] width 207 height 39
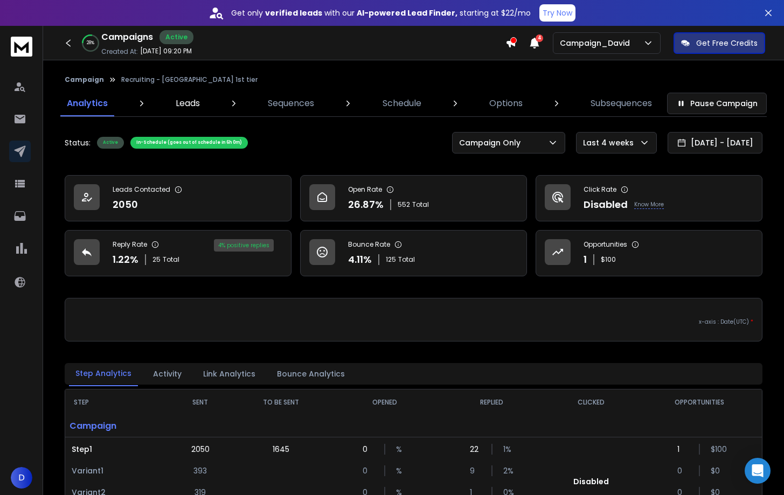
click at [184, 102] on p "Leads" at bounding box center [188, 103] width 24 height 13
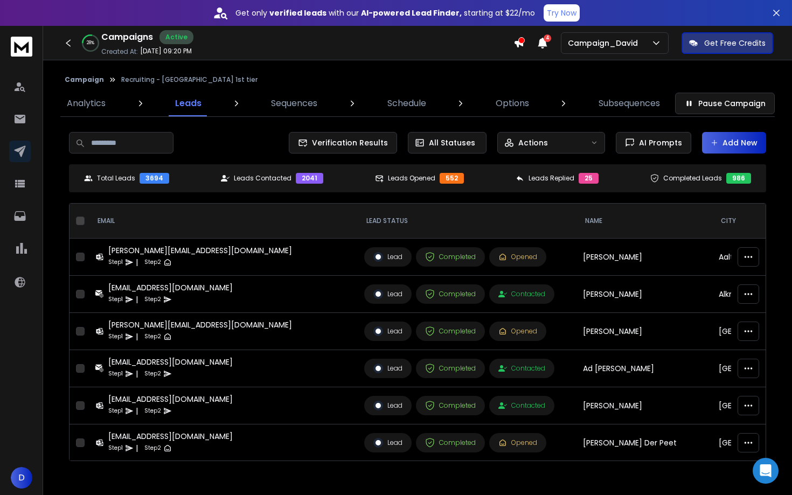
click at [117, 159] on div "Verification Results All Statuses Actions AI Prompts Add New Total Leads 3694 L…" at bounding box center [417, 291] width 697 height 318
click at [145, 146] on input at bounding box center [121, 143] width 105 height 22
paste input "**********"
type input "**********"
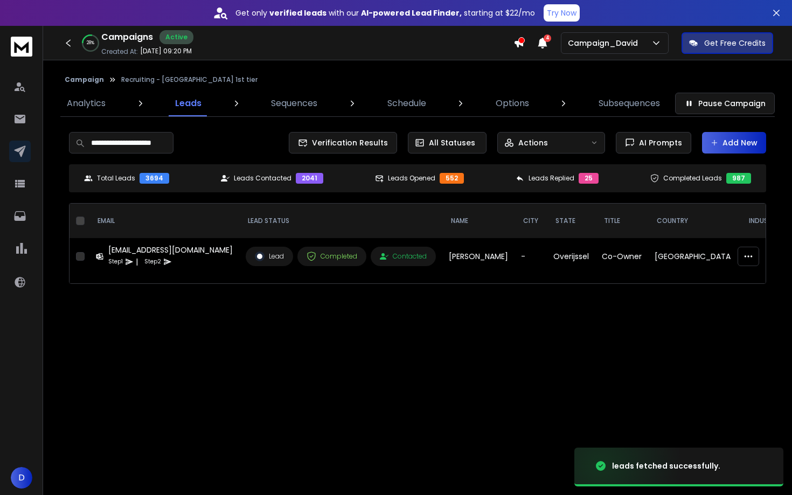
click at [239, 265] on td "Lead Completed Contacted" at bounding box center [340, 256] width 203 height 37
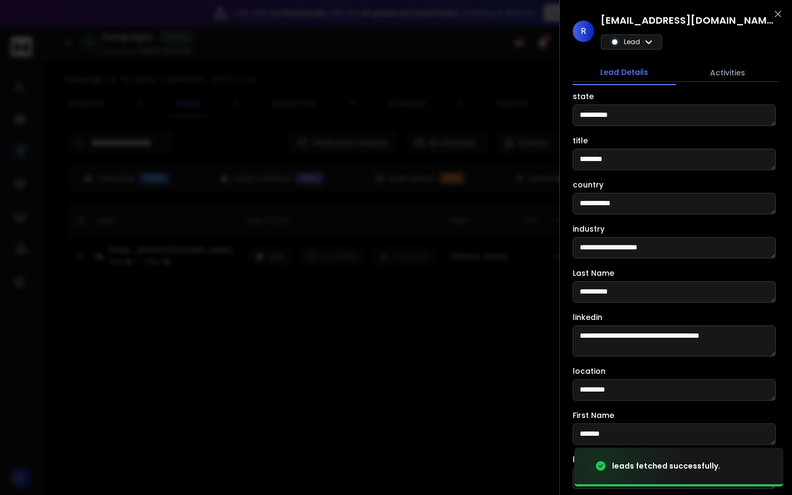
click at [726, 69] on button "Activities" at bounding box center [727, 73] width 103 height 24
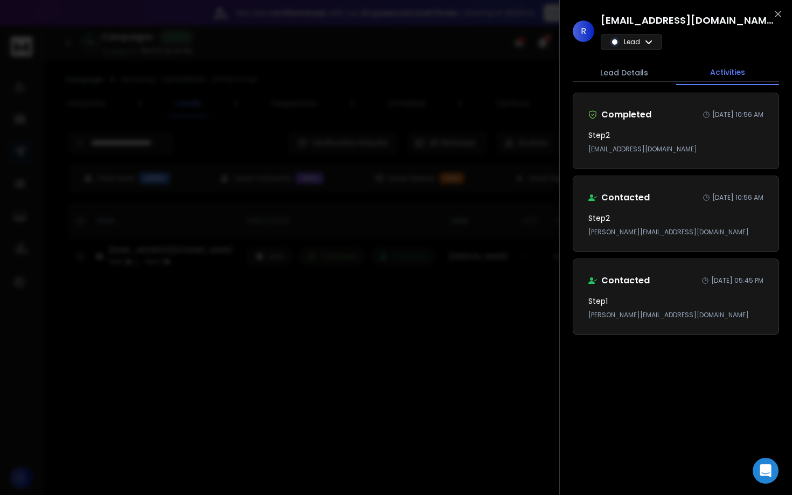
drag, startPoint x: 731, startPoint y: 200, endPoint x: 778, endPoint y: 200, distance: 46.9
click at [778, 200] on div "Contacted Aug 18, 2025, 10:56 AM Step 2 mary@theautomatedworkflow.com" at bounding box center [676, 214] width 206 height 76
click at [734, 201] on p "Aug 18, 2025, 10:56 AM" at bounding box center [737, 197] width 51 height 9
drag, startPoint x: 674, startPoint y: 198, endPoint x: 784, endPoint y: 195, distance: 109.9
click at [783, 195] on div "Multi Select Table Sheet R roeland@ctstechniek.nl Lead Lead Details Activities …" at bounding box center [675, 247] width 233 height 495
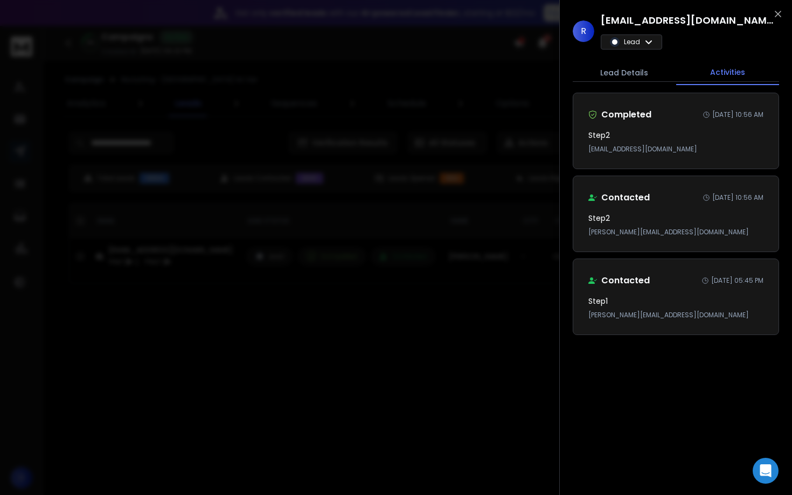
click at [737, 207] on div "Contacted Aug 18, 2025, 10:56 AM" at bounding box center [675, 199] width 175 height 17
click at [184, 197] on div at bounding box center [396, 247] width 792 height 495
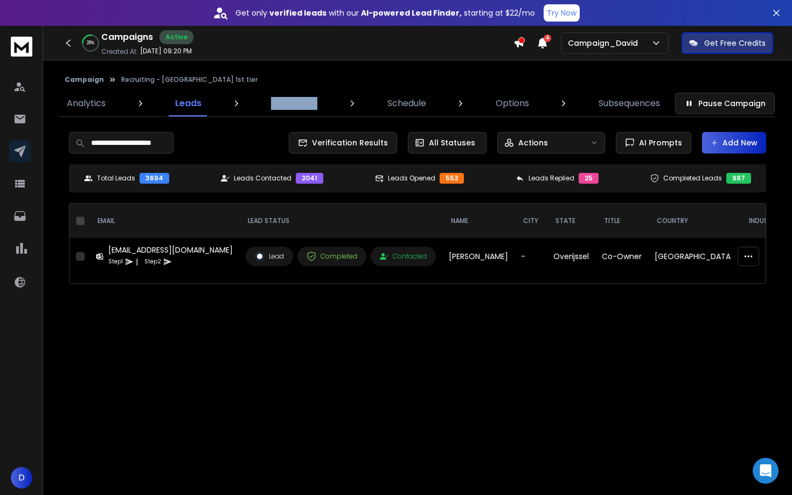
drag, startPoint x: 306, startPoint y: 106, endPoint x: 366, endPoint y: 81, distance: 64.5
click at [366, 81] on div "Campaign Recruiting - Europe 1st tier Analytics Leads Sequences Schedule Option…" at bounding box center [417, 94] width 714 height 46
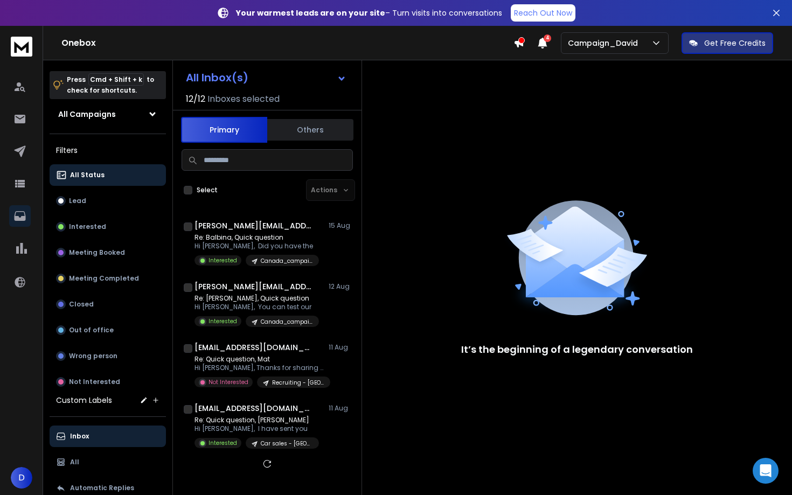
click at [245, 157] on input at bounding box center [267, 160] width 171 height 22
paste input "**********"
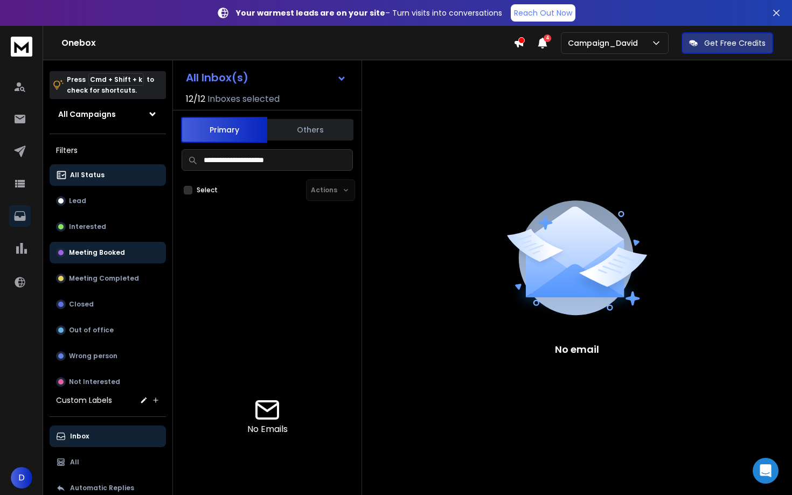
scroll to position [124, 0]
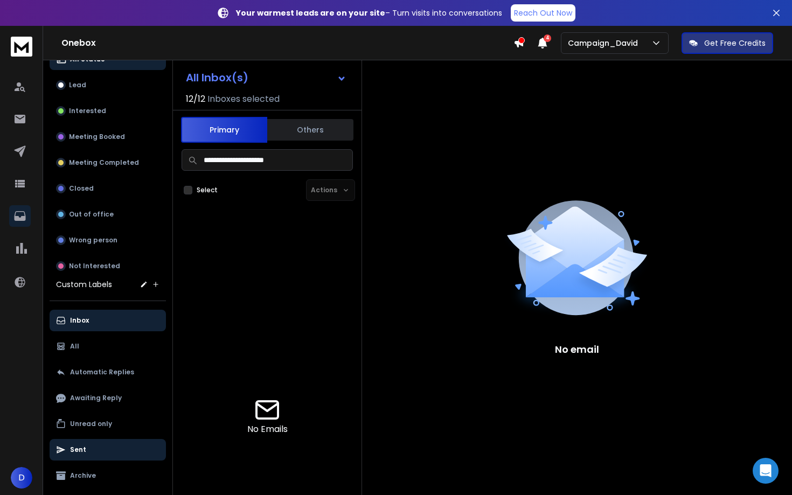
type input "**********"
click at [99, 439] on button "Sent" at bounding box center [108, 450] width 116 height 22
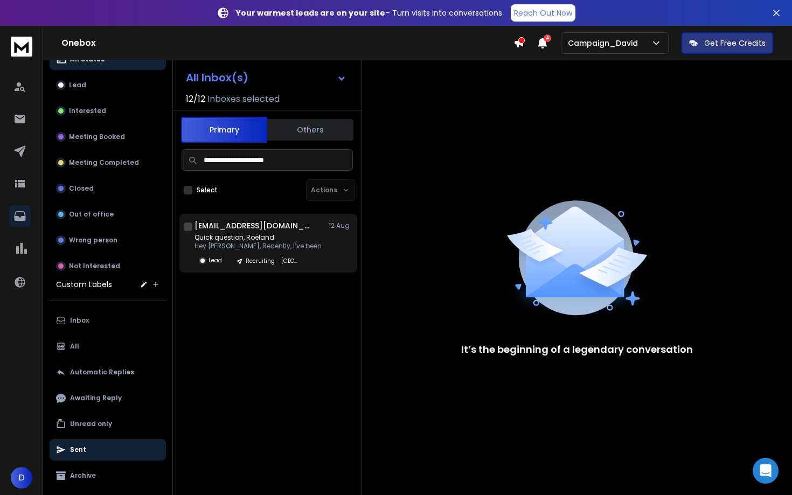
click at [277, 229] on h1 "roeland@ctstechniek.nl" at bounding box center [253, 225] width 119 height 11
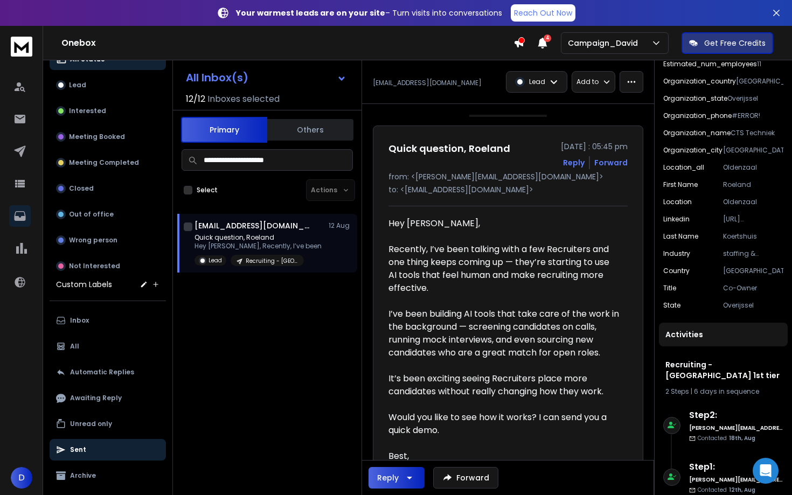
scroll to position [0, 0]
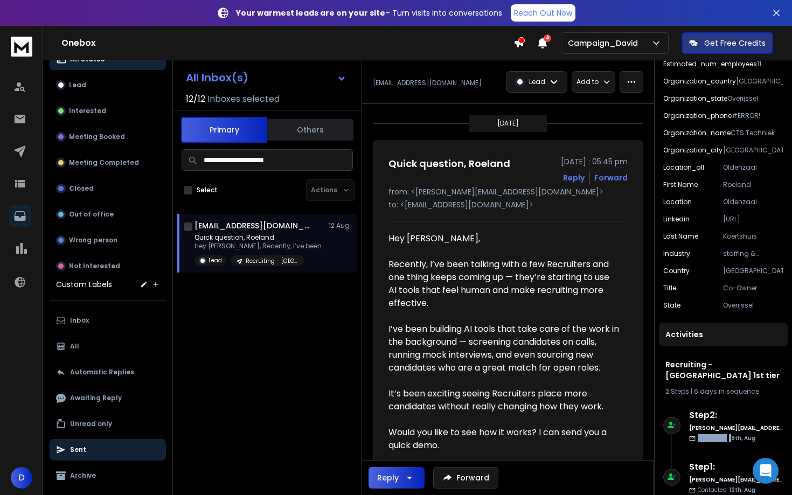
drag, startPoint x: 730, startPoint y: 424, endPoint x: 786, endPoint y: 421, distance: 56.1
click at [786, 421] on div "Step 2 : mary@theautomatedworkflow.com Contacted 18th, Aug" at bounding box center [727, 443] width 129 height 68
click at [746, 432] on div "Step 2 : mary@theautomatedworkflow.com Contacted 18th, Aug" at bounding box center [727, 443] width 129 height 68
drag, startPoint x: 529, startPoint y: 164, endPoint x: 622, endPoint y: 156, distance: 93.0
click at [622, 156] on p "12 August 2025 : 05:45 pm" at bounding box center [594, 161] width 67 height 11
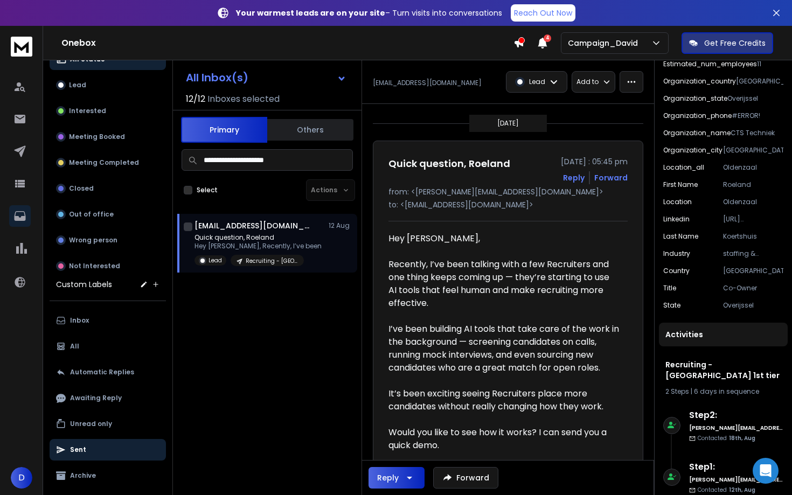
click at [609, 157] on p "12 August 2025 : 05:45 pm" at bounding box center [594, 161] width 67 height 11
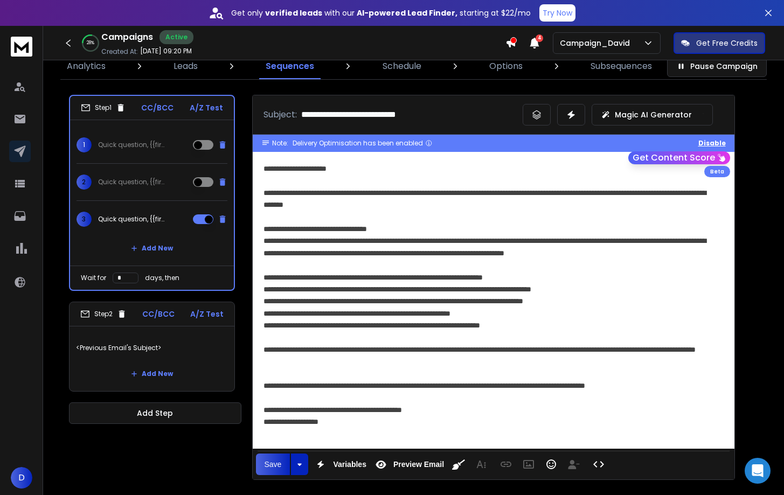
click at [203, 353] on p "<Previous Email's Subject>" at bounding box center [152, 348] width 152 height 30
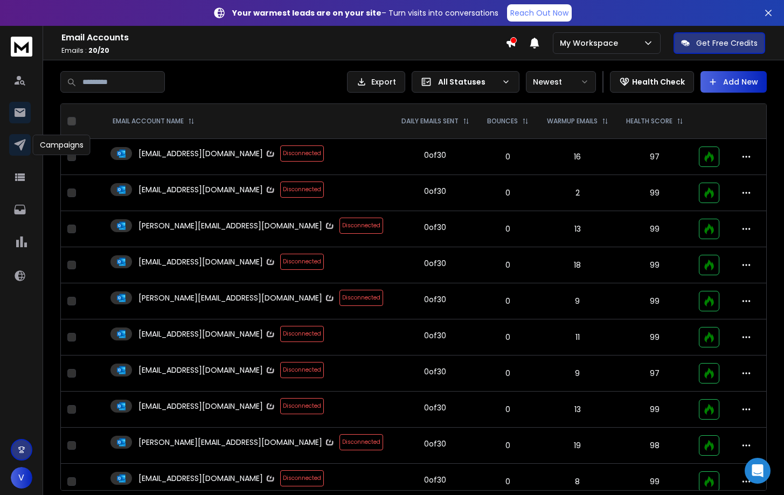
click at [29, 151] on link at bounding box center [20, 145] width 22 height 22
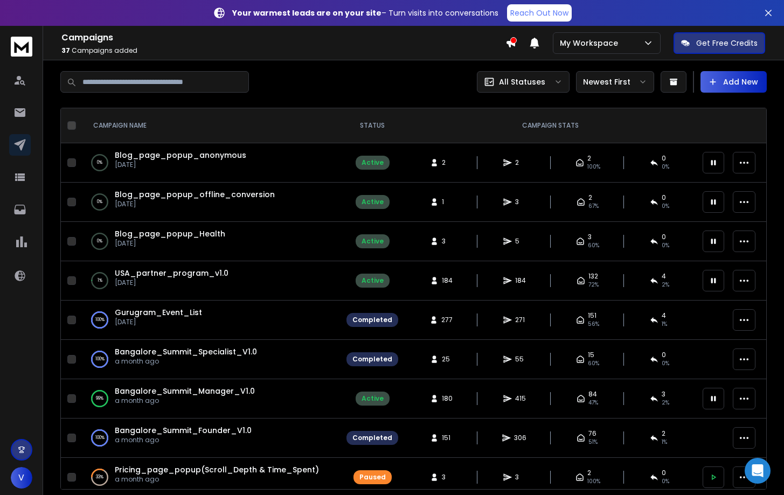
click at [173, 75] on input at bounding box center [154, 82] width 189 height 22
paste input "**********"
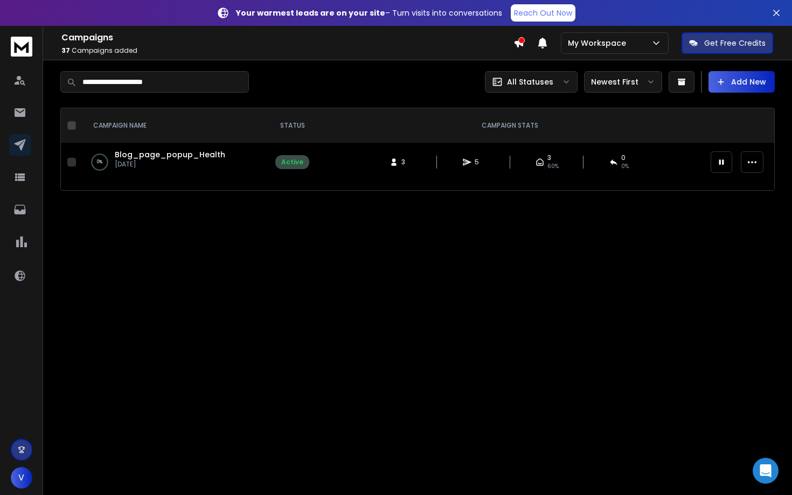
type input "**********"
click at [200, 150] on span "Blog_page_popup_Health" at bounding box center [170, 154] width 110 height 11
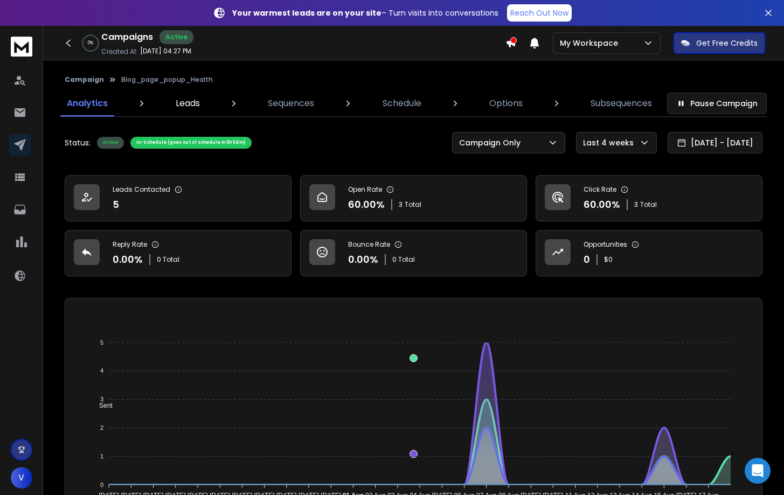
click at [201, 102] on link "Leads" at bounding box center [187, 104] width 37 height 26
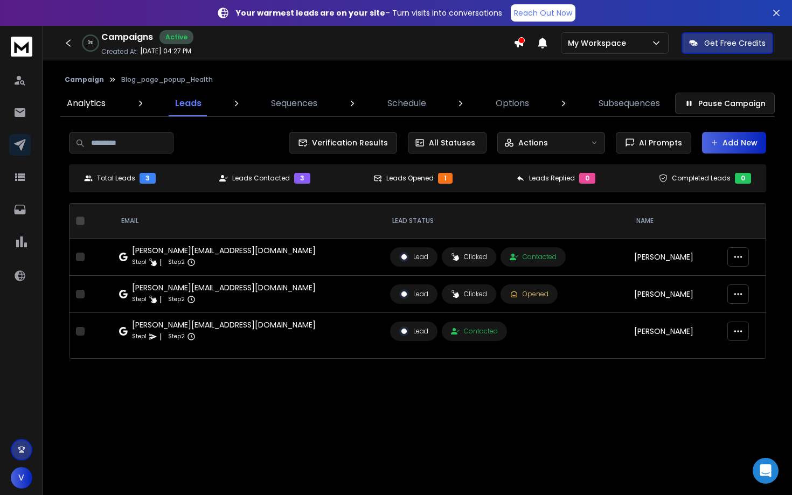
click at [102, 113] on link "Analytics" at bounding box center [86, 104] width 52 height 26
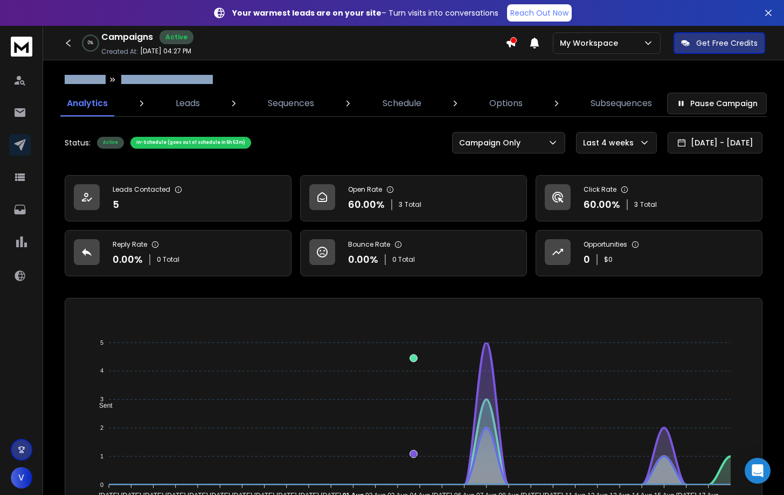
drag, startPoint x: 214, startPoint y: 81, endPoint x: 127, endPoint y: 63, distance: 88.5
click at [64, 82] on div "Campaign Blog_page_popup_Health" at bounding box center [413, 79] width 706 height 17
copy div "Campaign Blog_page_popup_Health"
click at [294, 93] on link "Sequences" at bounding box center [290, 104] width 59 height 26
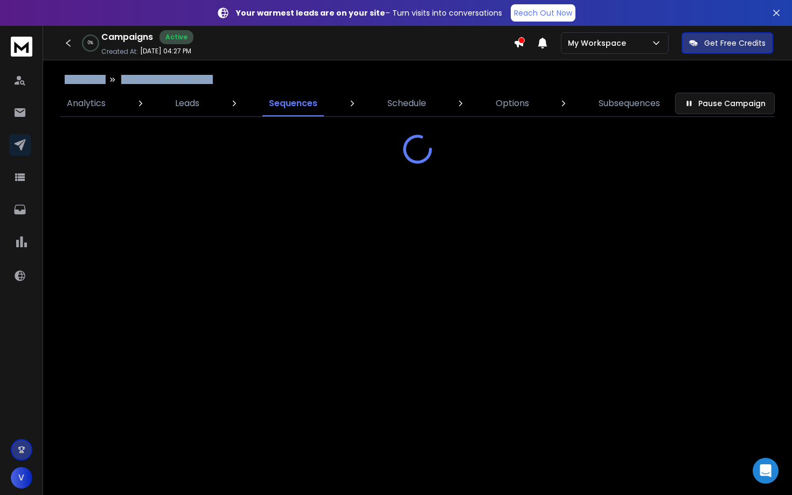
click at [302, 81] on div "Campaign Blog_page_popup_Health" at bounding box center [417, 79] width 714 height 17
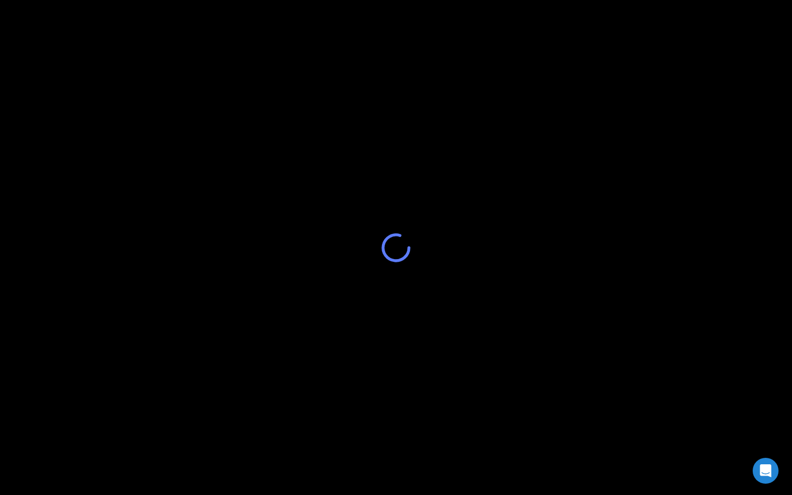
click at [324, 176] on div at bounding box center [396, 247] width 792 height 495
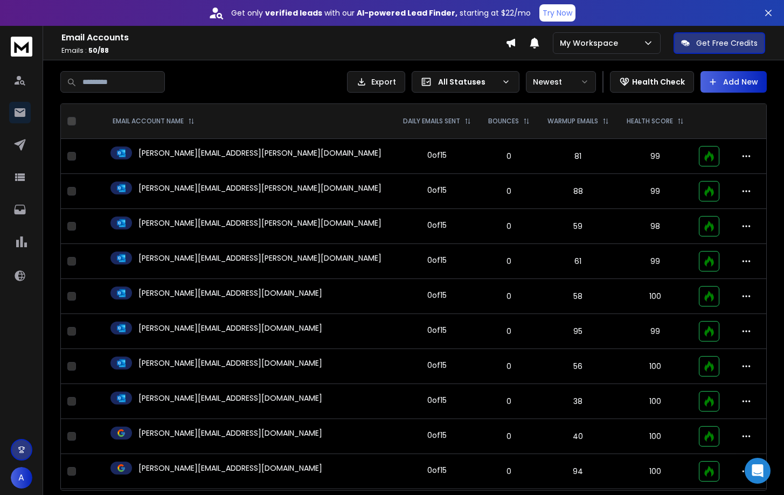
click at [447, 78] on p "All Statuses" at bounding box center [467, 81] width 59 height 11
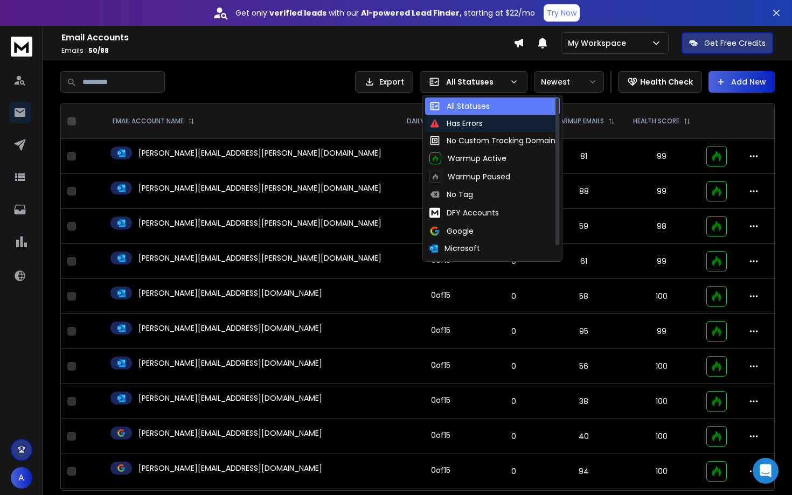
click at [461, 119] on div "Has Errors" at bounding box center [455, 123] width 53 height 11
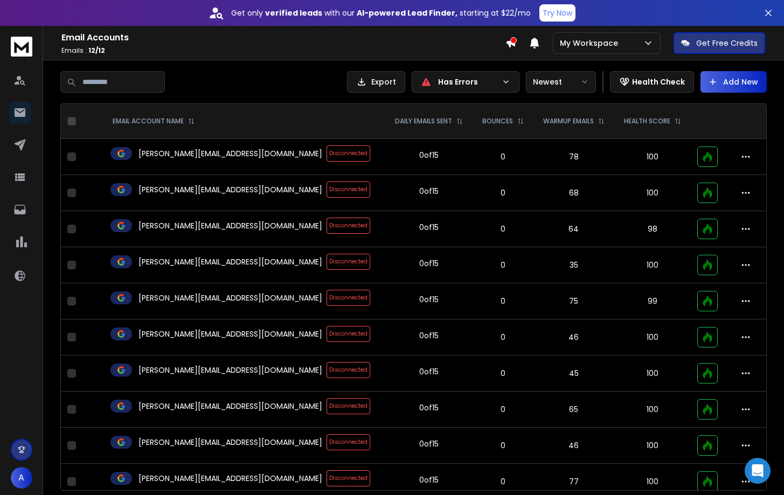
click at [157, 157] on p "luca.n@gowava.info" at bounding box center [230, 153] width 184 height 11
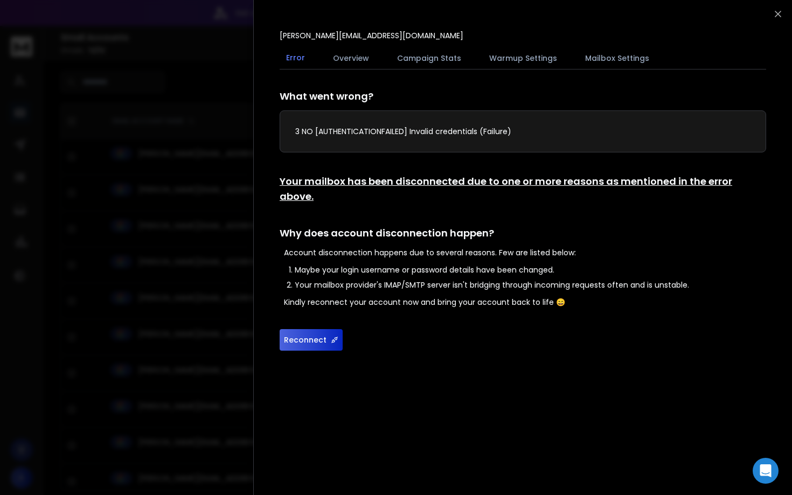
click at [329, 53] on button "Overview" at bounding box center [350, 58] width 49 height 24
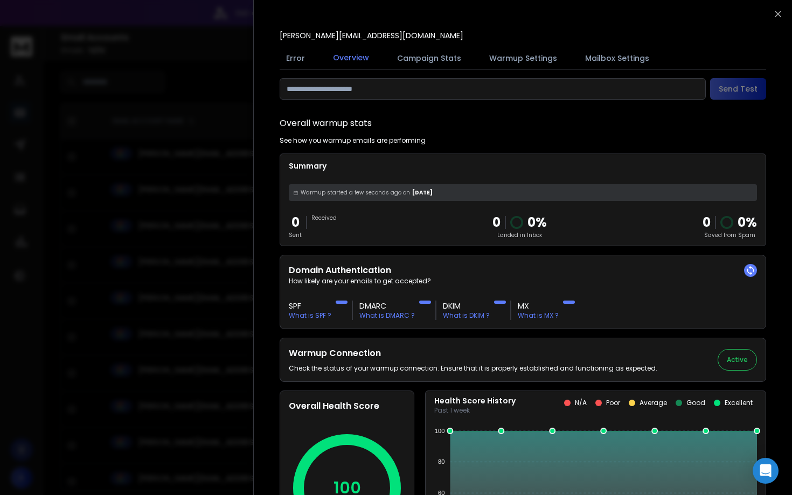
click at [198, 207] on div at bounding box center [396, 247] width 792 height 495
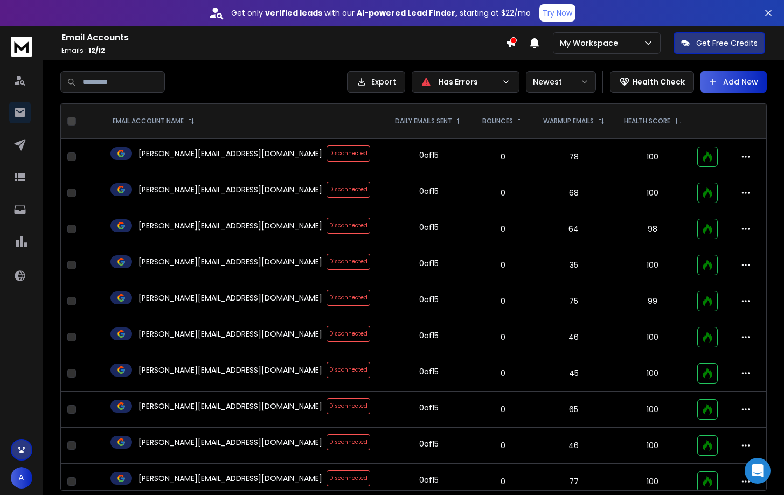
click at [267, 157] on div "luca.n@gowava.info Disconnected" at bounding box center [244, 153] width 268 height 16
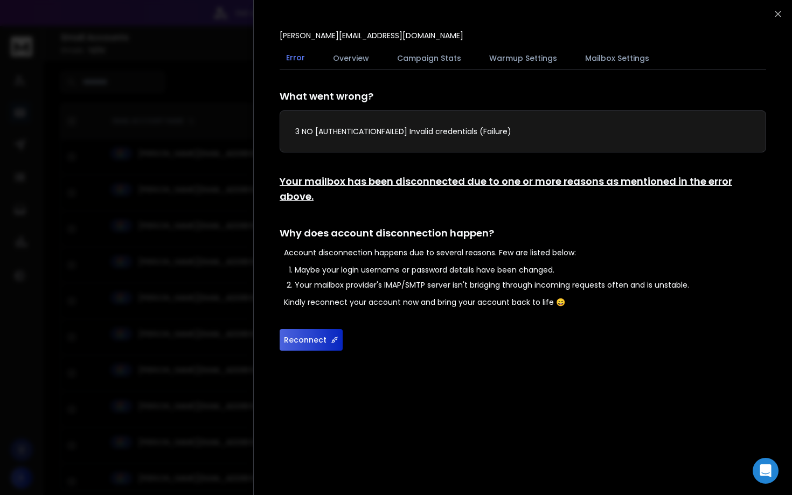
click at [73, 234] on div at bounding box center [396, 247] width 792 height 495
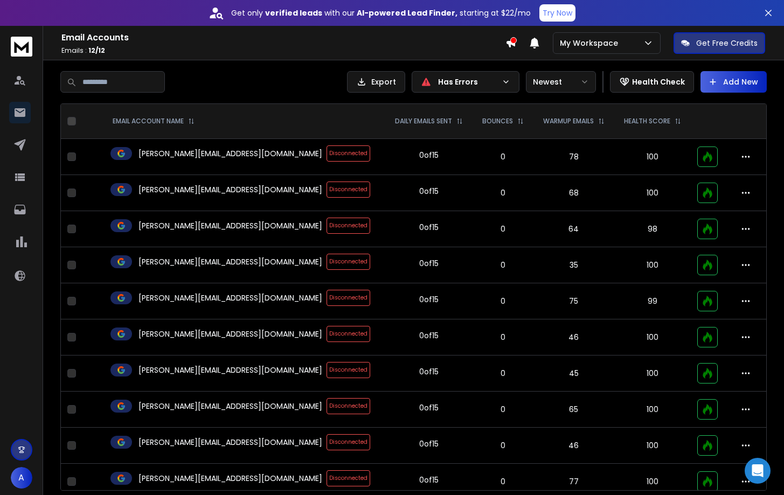
click at [158, 72] on input at bounding box center [112, 82] width 105 height 22
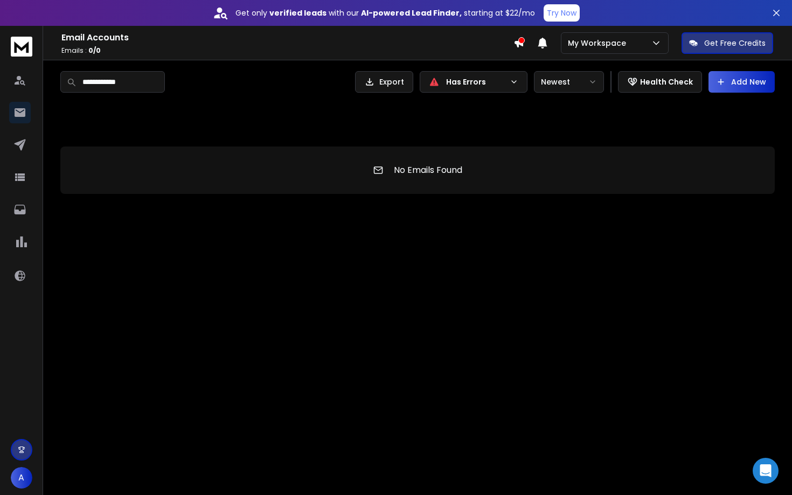
type input "**********"
drag, startPoint x: 456, startPoint y: 79, endPoint x: 451, endPoint y: 82, distance: 6.3
click at [456, 79] on p "Has Errors" at bounding box center [475, 81] width 59 height 11
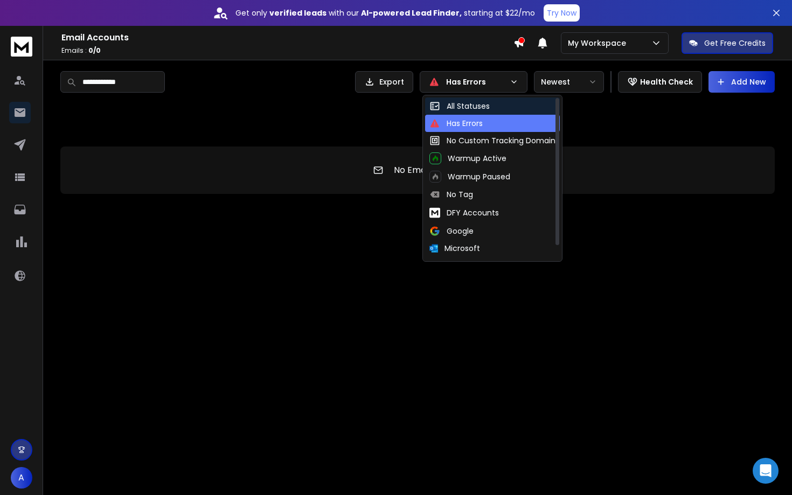
click at [440, 104] on div "All Statuses" at bounding box center [459, 106] width 60 height 11
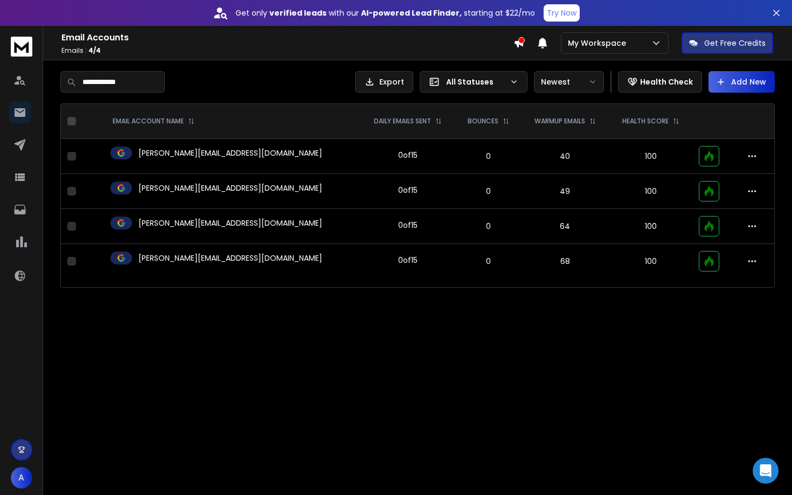
click at [474, 84] on p "All Statuses" at bounding box center [475, 81] width 59 height 11
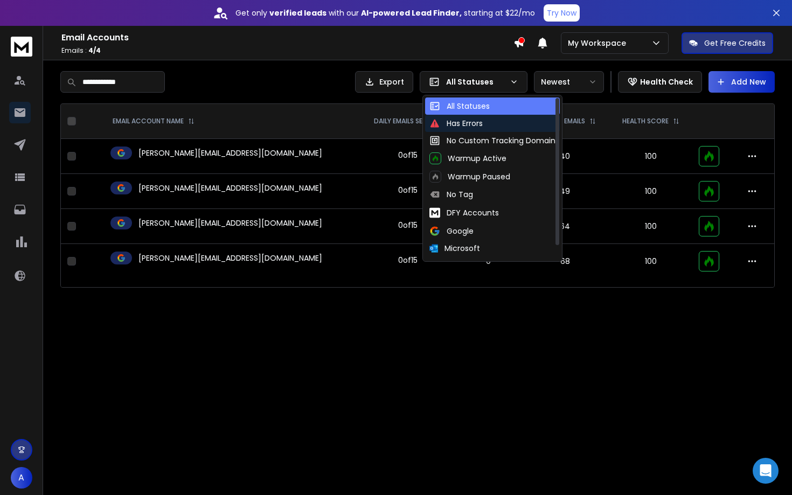
click at [465, 117] on div "Has Errors" at bounding box center [492, 123] width 135 height 17
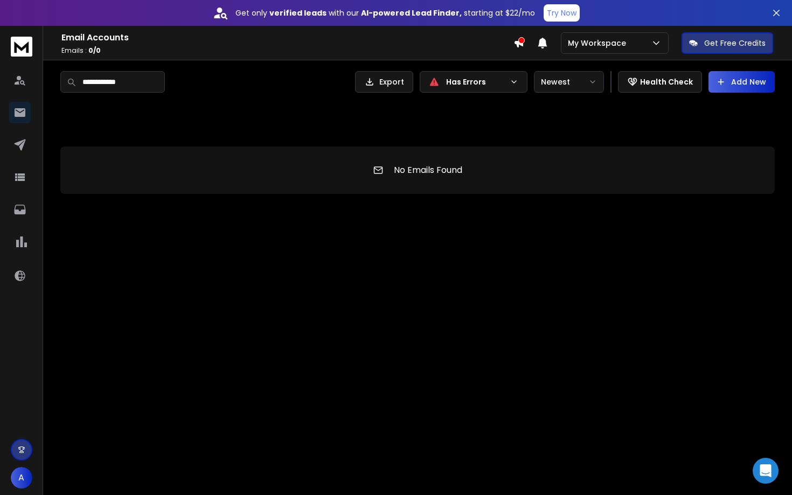
click at [136, 89] on input "**********" at bounding box center [112, 82] width 105 height 22
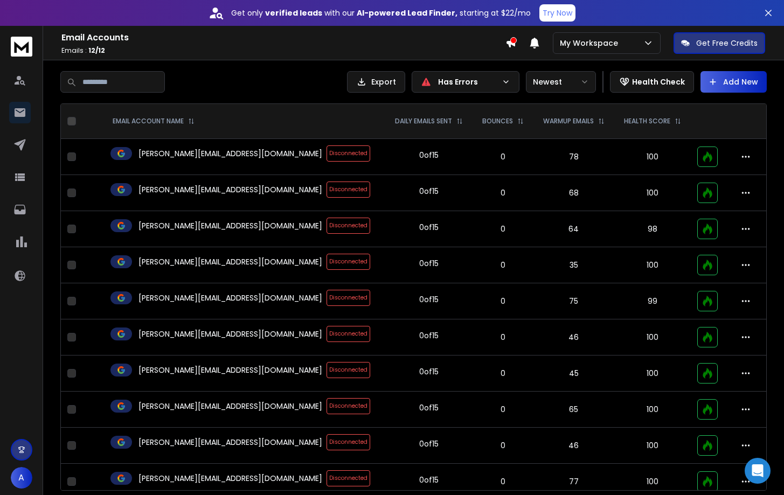
click at [205, 163] on td "luca.n@gowava.info Disconnected" at bounding box center [244, 157] width 281 height 36
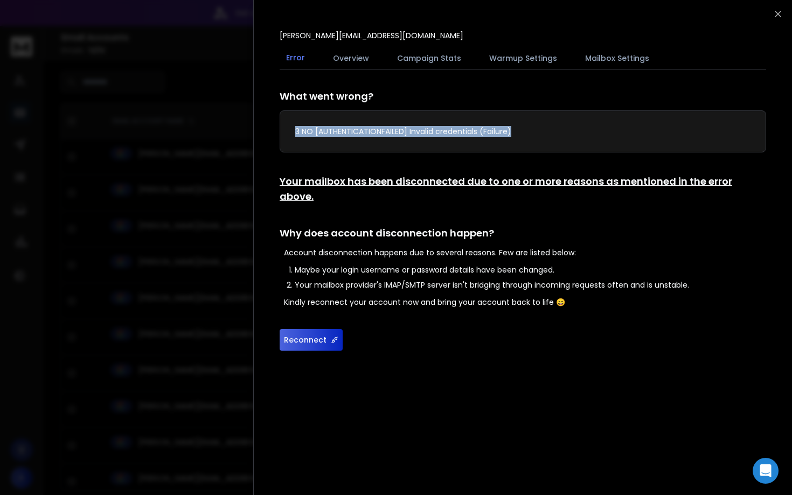
drag, startPoint x: 294, startPoint y: 128, endPoint x: 596, endPoint y: 133, distance: 302.3
click at [596, 133] on div "3 NO [AUTHENTICATIONFAILED] Invalid credentials (Failure)" at bounding box center [523, 131] width 486 height 42
click at [503, 133] on p "3 NO [AUTHENTICATIONFAILED] Invalid credentials (Failure)" at bounding box center [522, 131] width 455 height 11
click at [87, 380] on div at bounding box center [396, 247] width 792 height 495
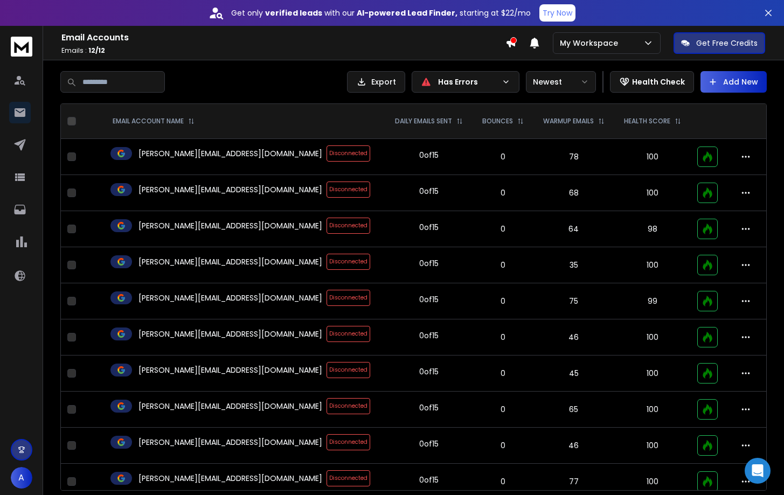
click at [122, 78] on input at bounding box center [112, 82] width 105 height 22
